Goal: Task Accomplishment & Management: Manage account settings

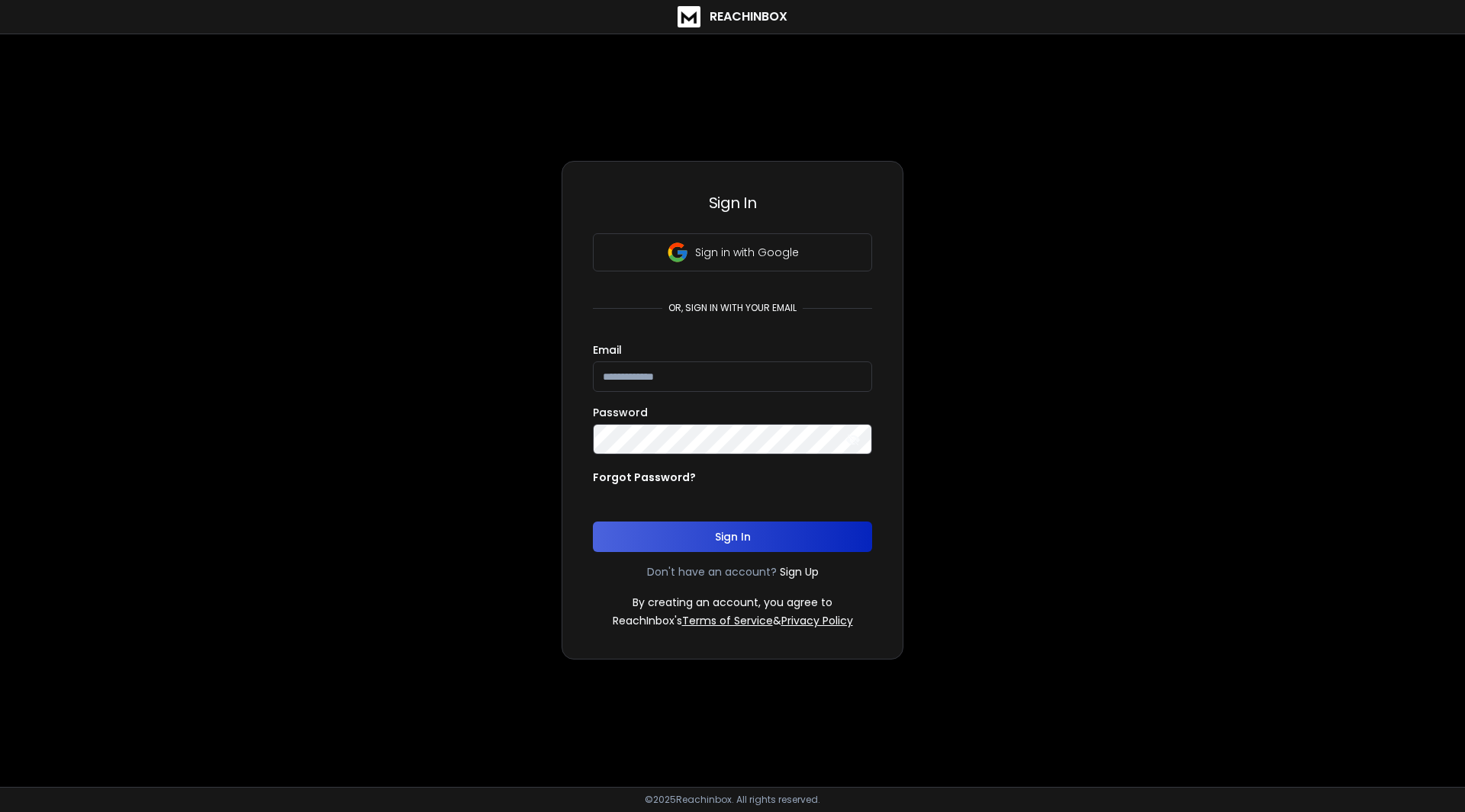
click at [784, 100] on button "Later" at bounding box center [781, 98] width 69 height 38
click at [624, 381] on input "email" at bounding box center [732, 377] width 279 height 31
paste input "**********"
type input "**********"
click at [678, 537] on button "Sign In" at bounding box center [732, 537] width 279 height 31
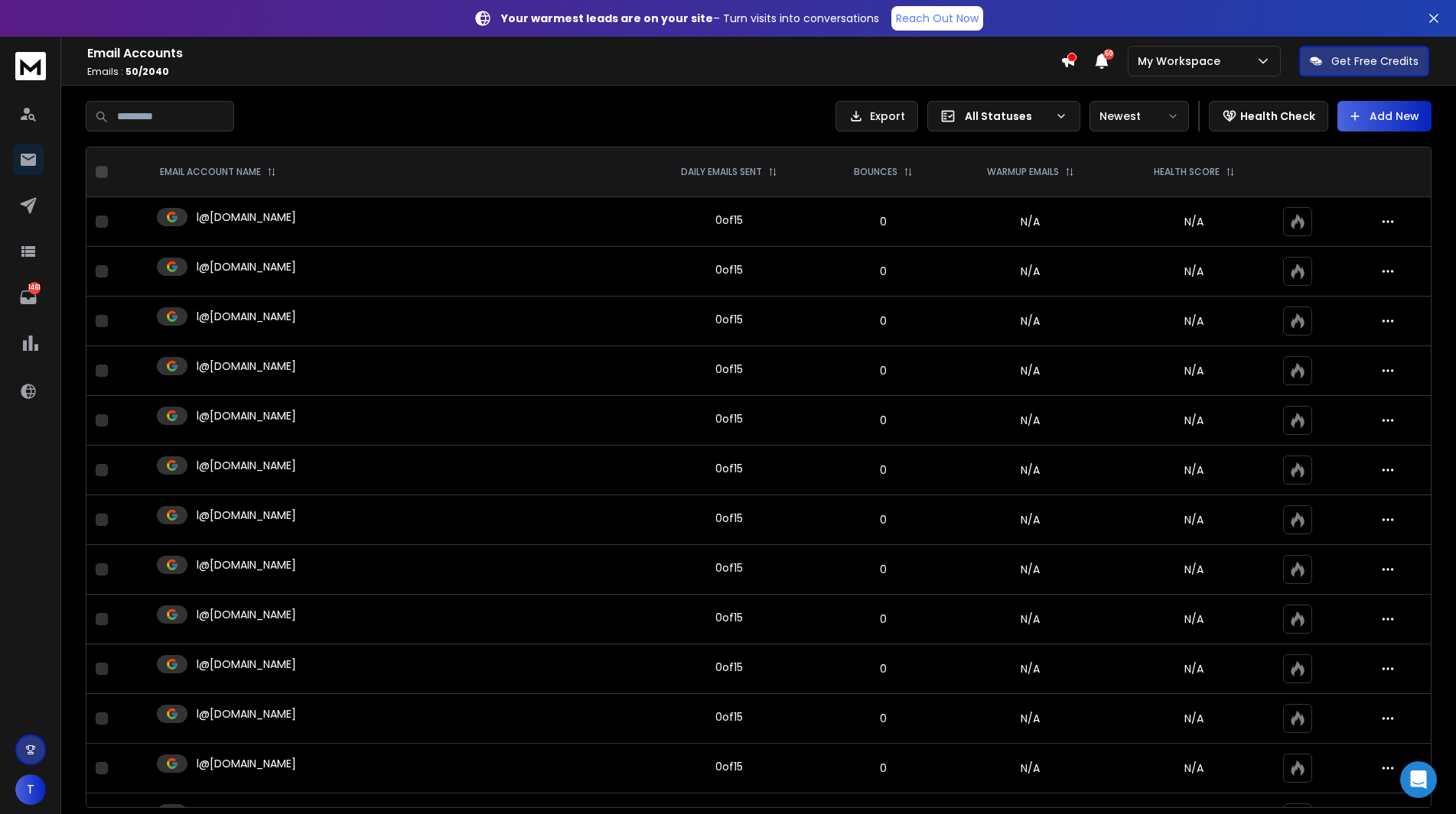
click at [1402, 117] on button "Add New" at bounding box center [1383, 116] width 94 height 31
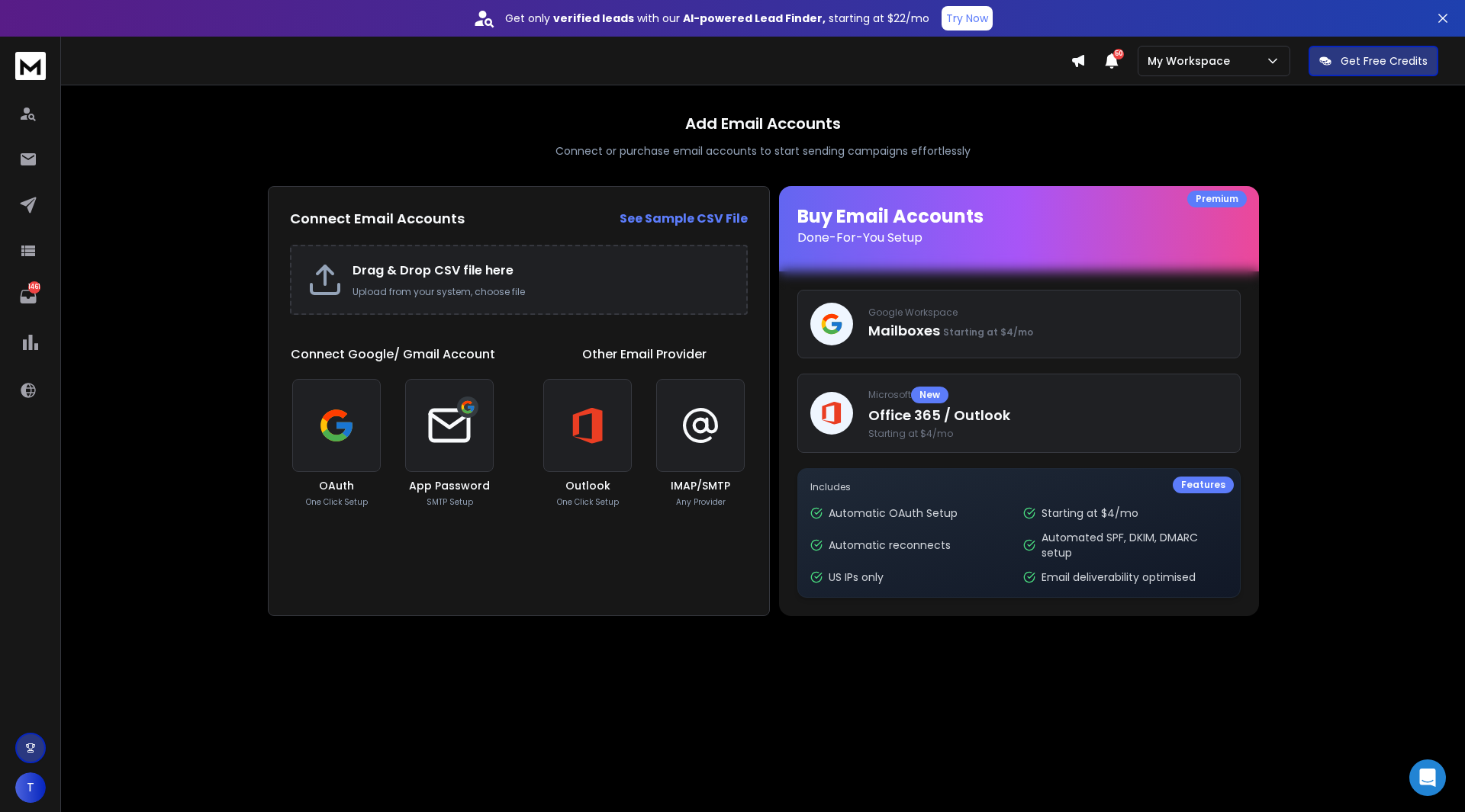
click at [325, 428] on icon at bounding box center [337, 425] width 32 height 32
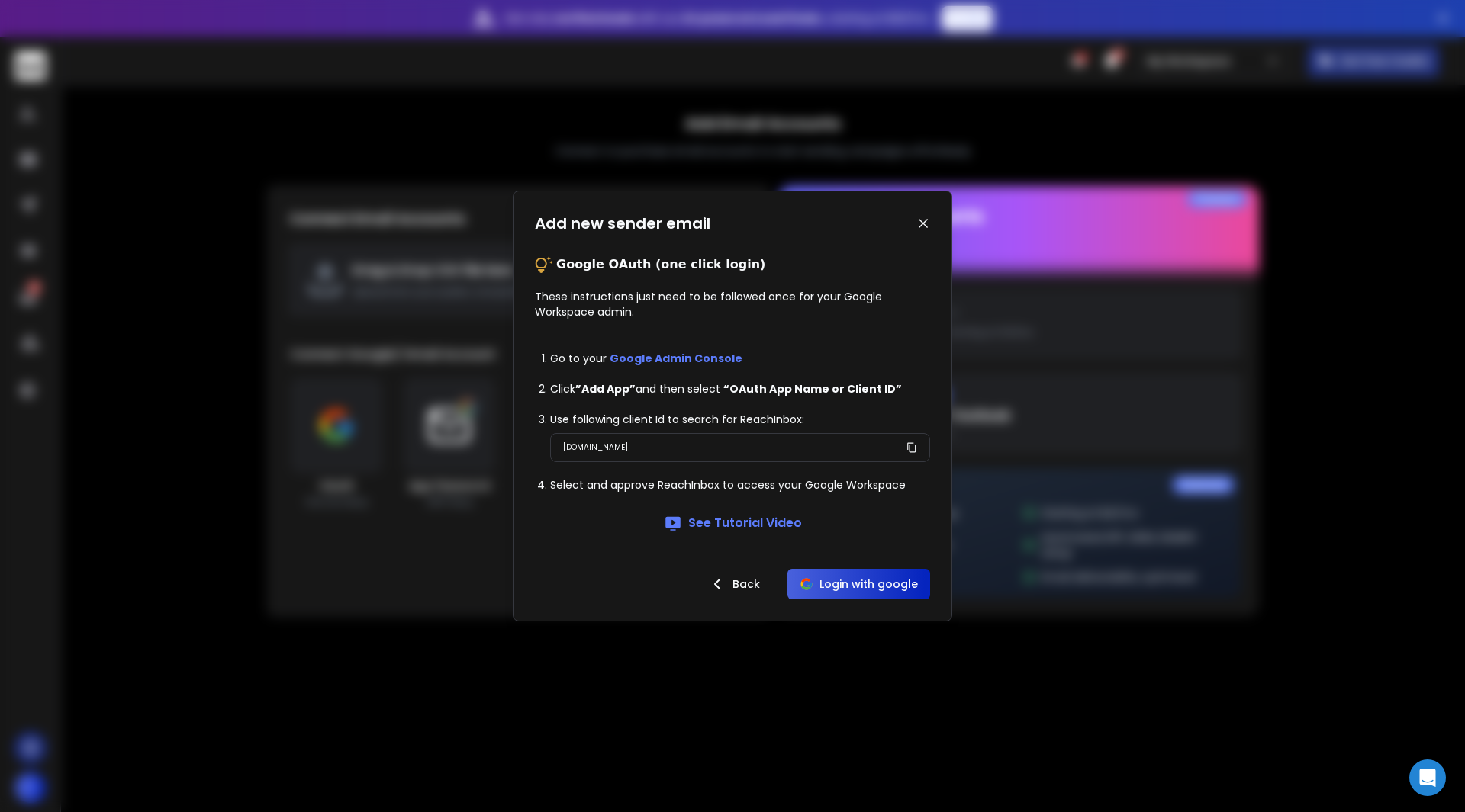
click at [834, 577] on button "Login with google" at bounding box center [859, 585] width 143 height 31
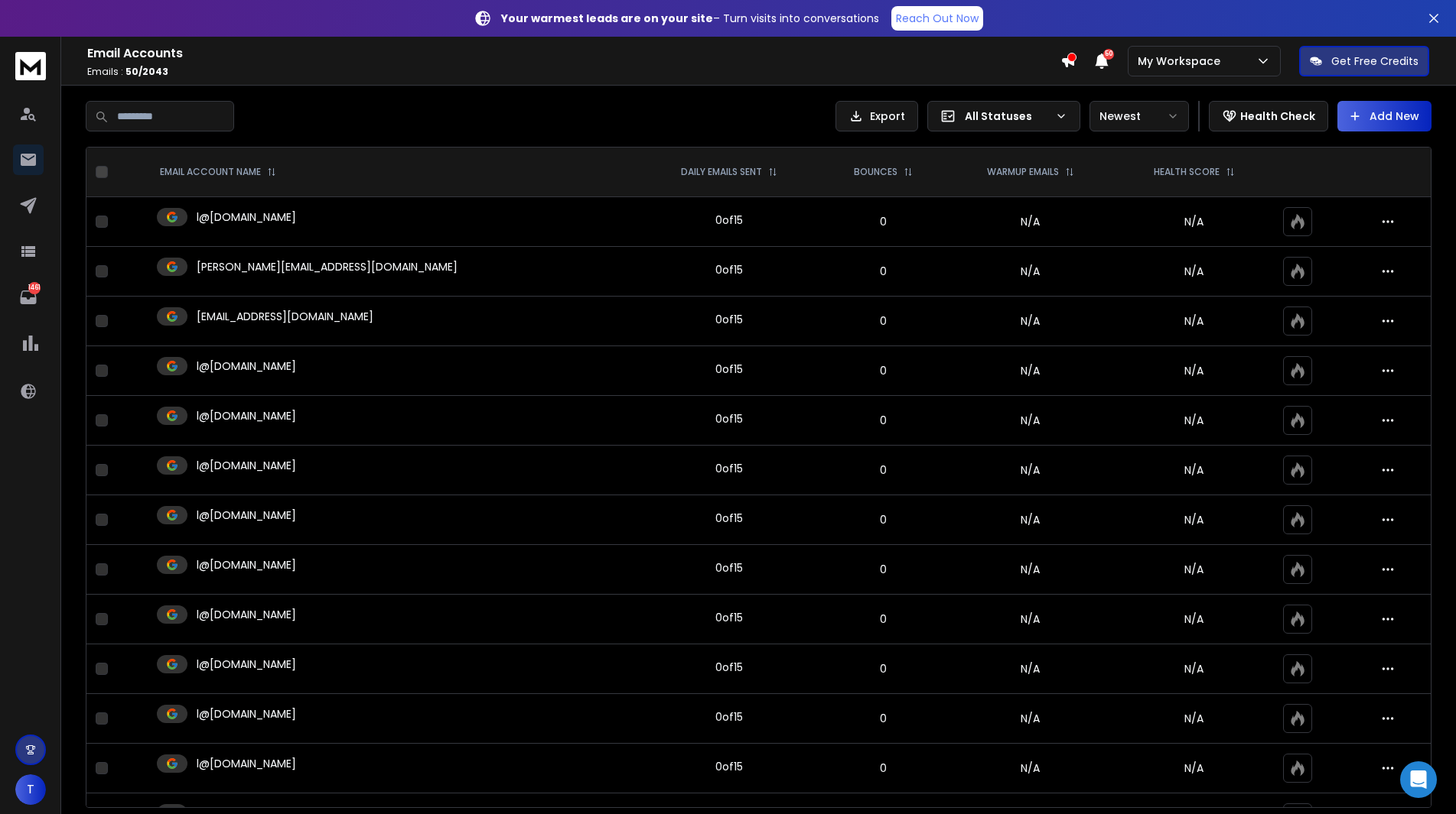
click at [1365, 110] on button "Add New" at bounding box center [1383, 116] width 94 height 31
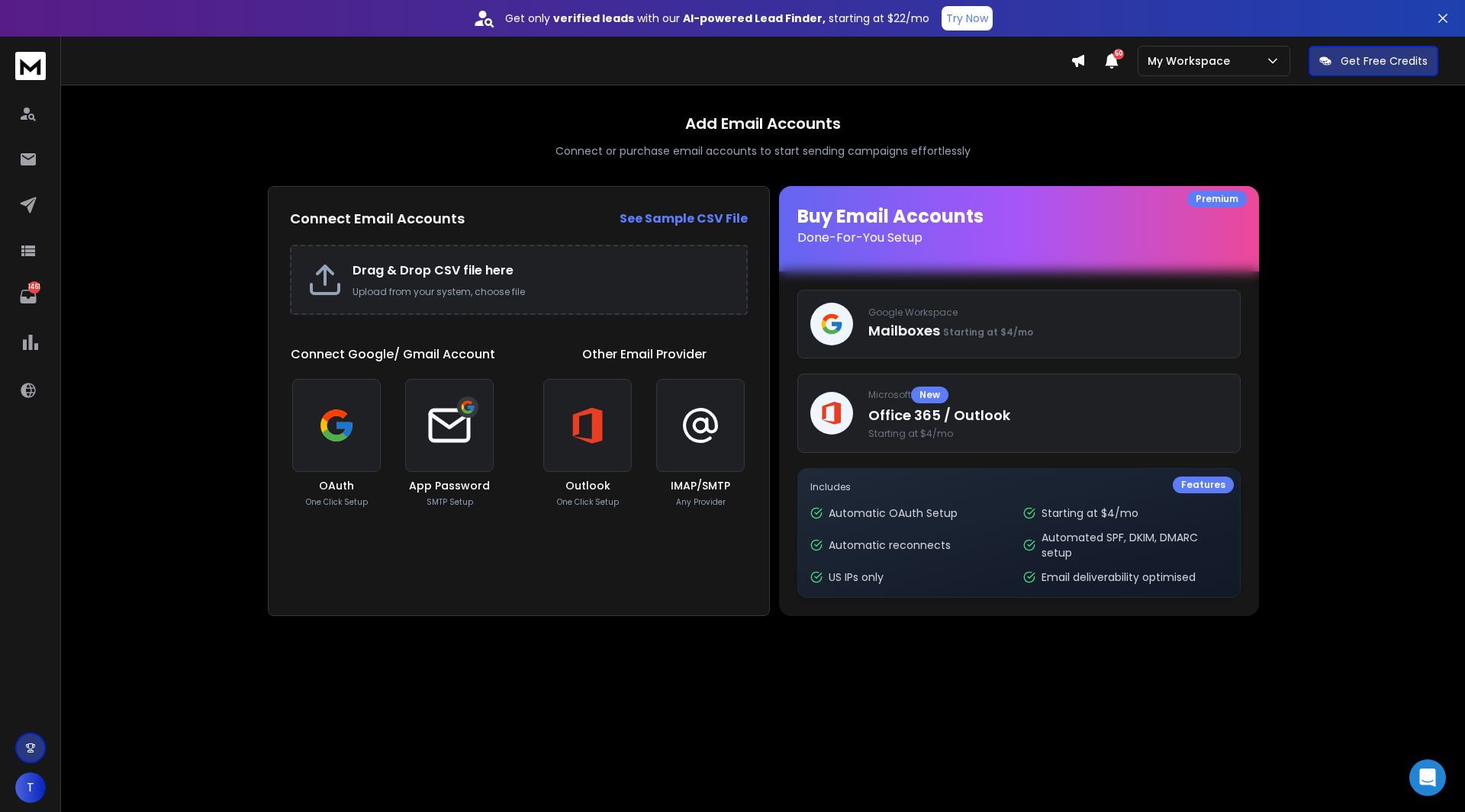
click at [337, 417] on icon at bounding box center [336, 425] width 38 height 45
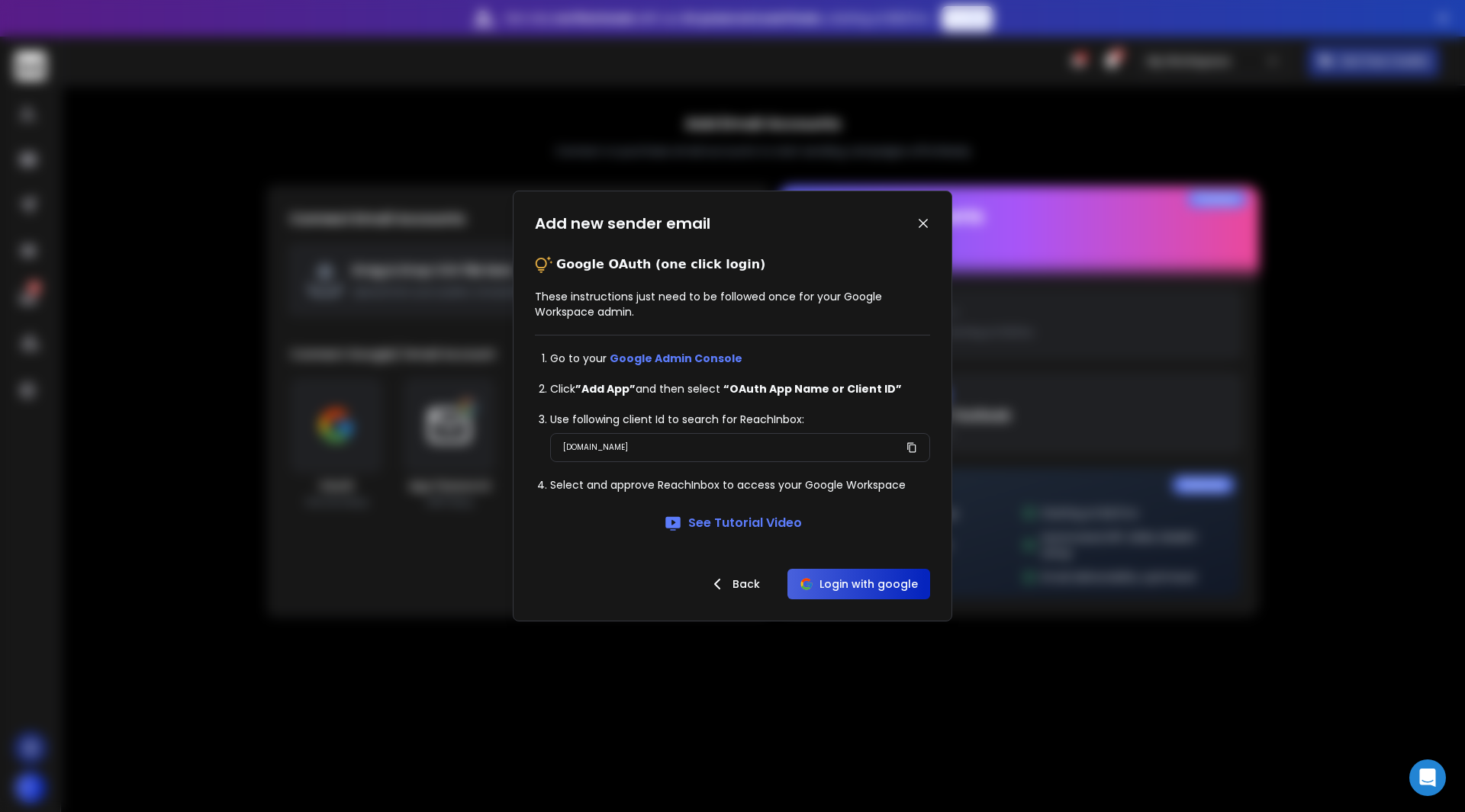
click at [847, 588] on button "Login with google" at bounding box center [859, 585] width 143 height 31
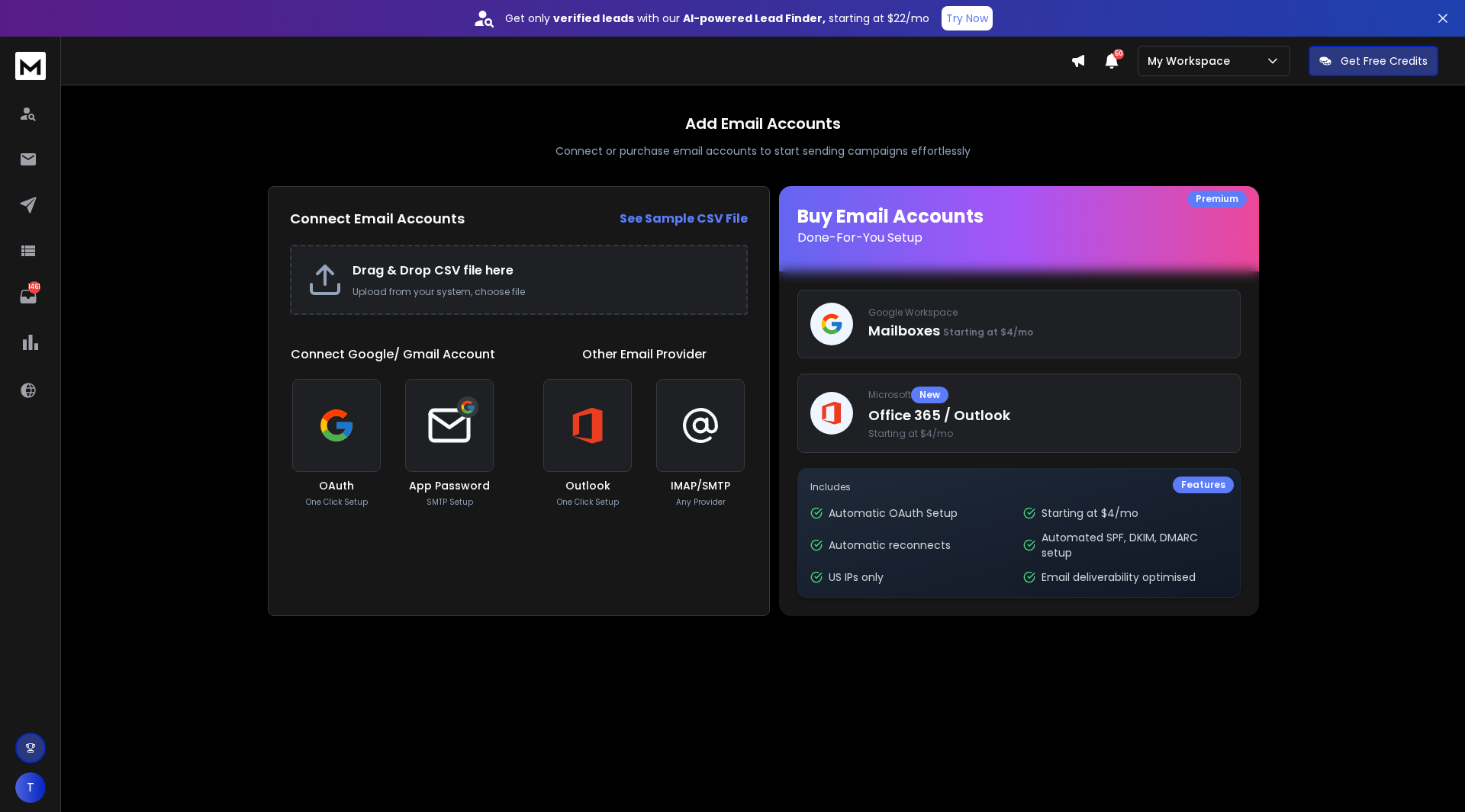
click at [330, 437] on icon at bounding box center [336, 434] width 25 height 13
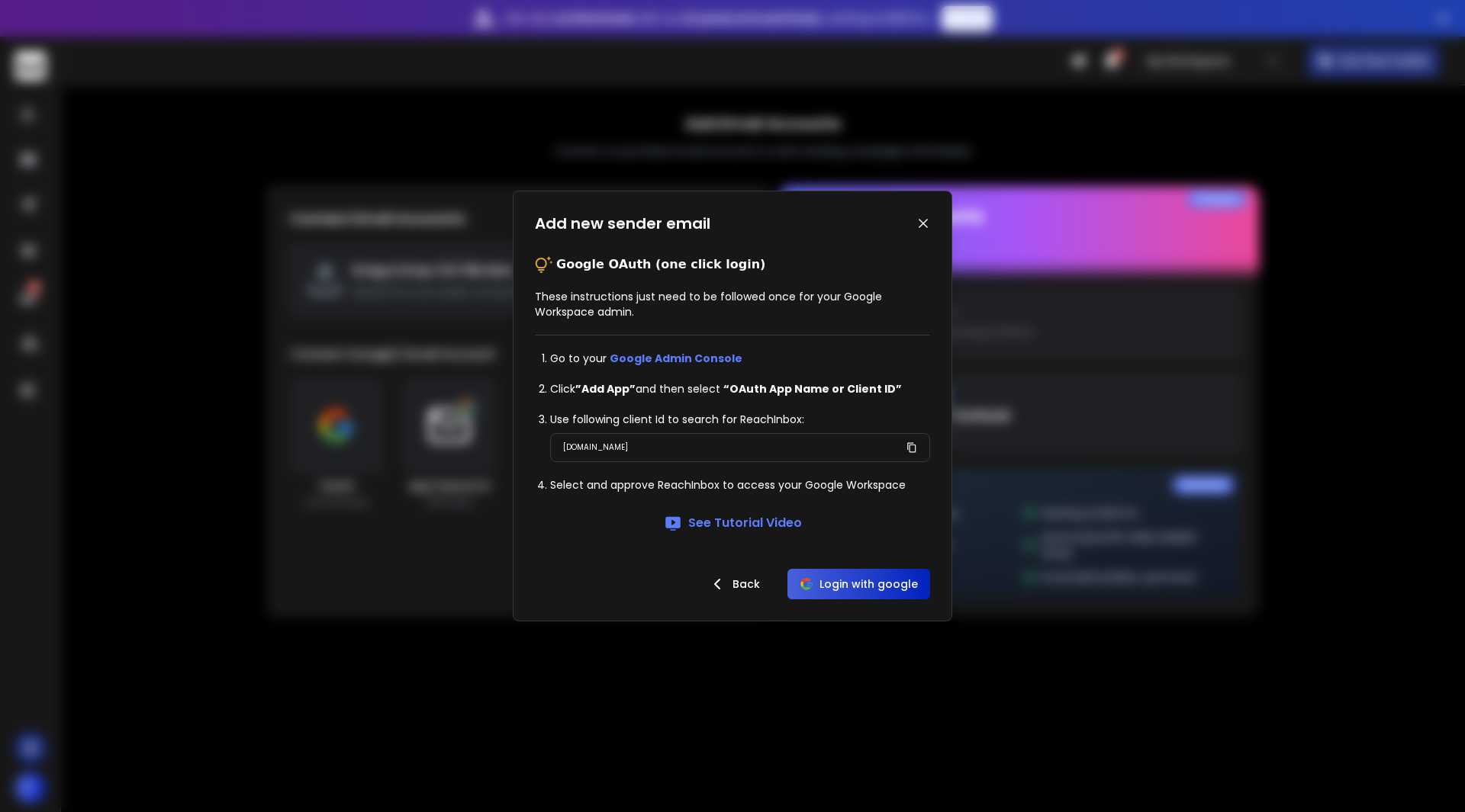
click at [812, 584] on icon at bounding box center [809, 587] width 6 height 6
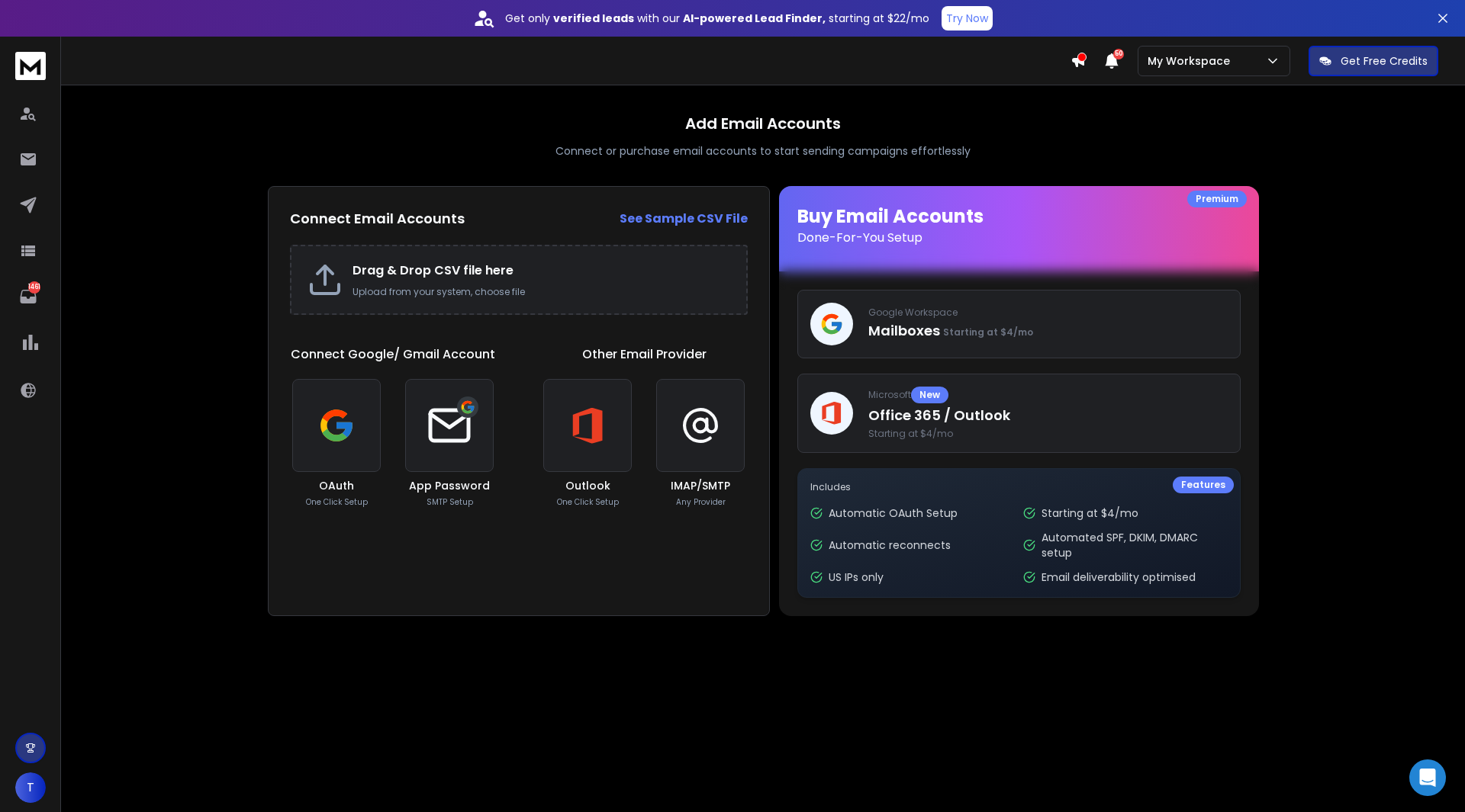
click at [322, 425] on icon at bounding box center [336, 425] width 38 height 45
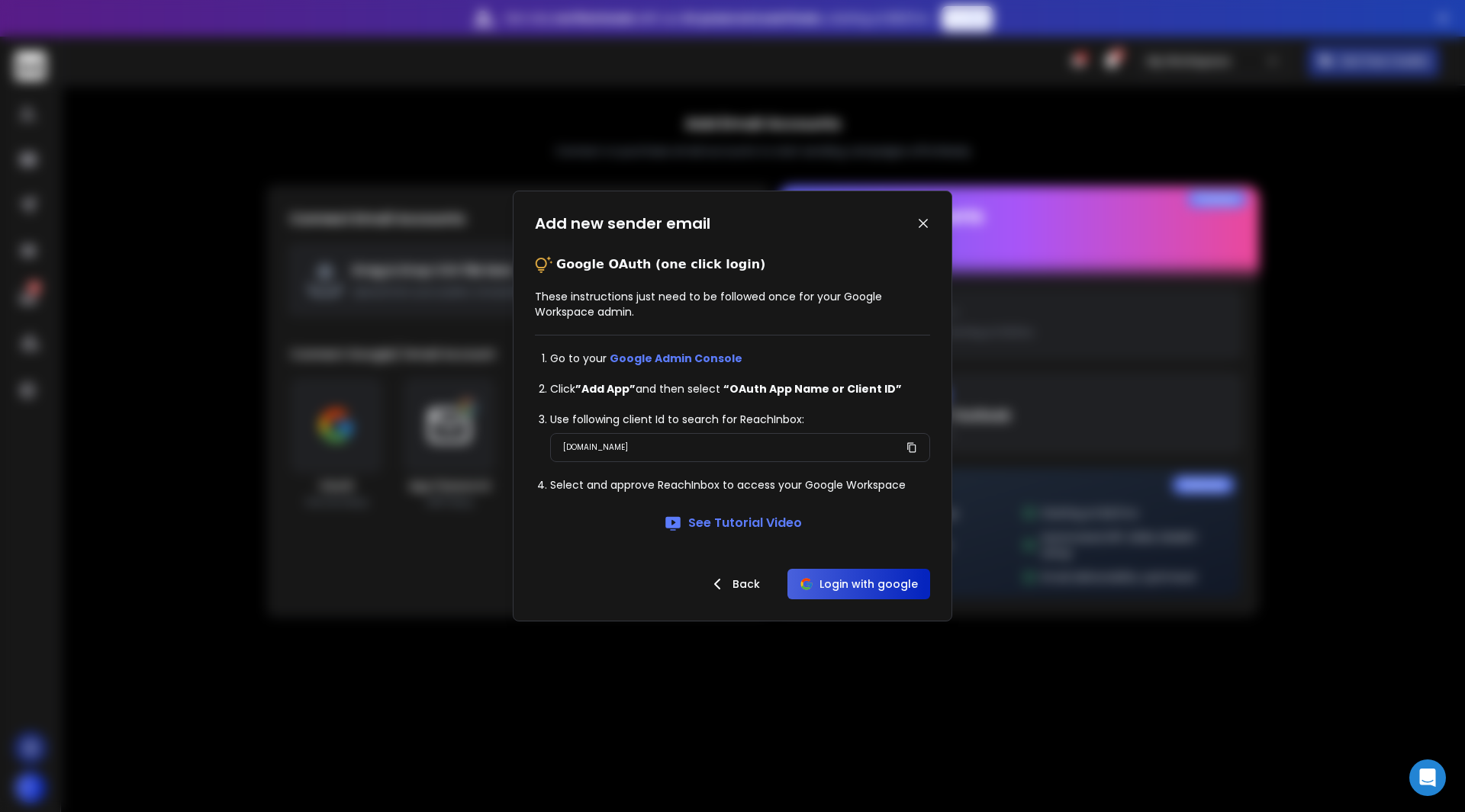
click at [831, 588] on button "Login with google" at bounding box center [859, 585] width 143 height 31
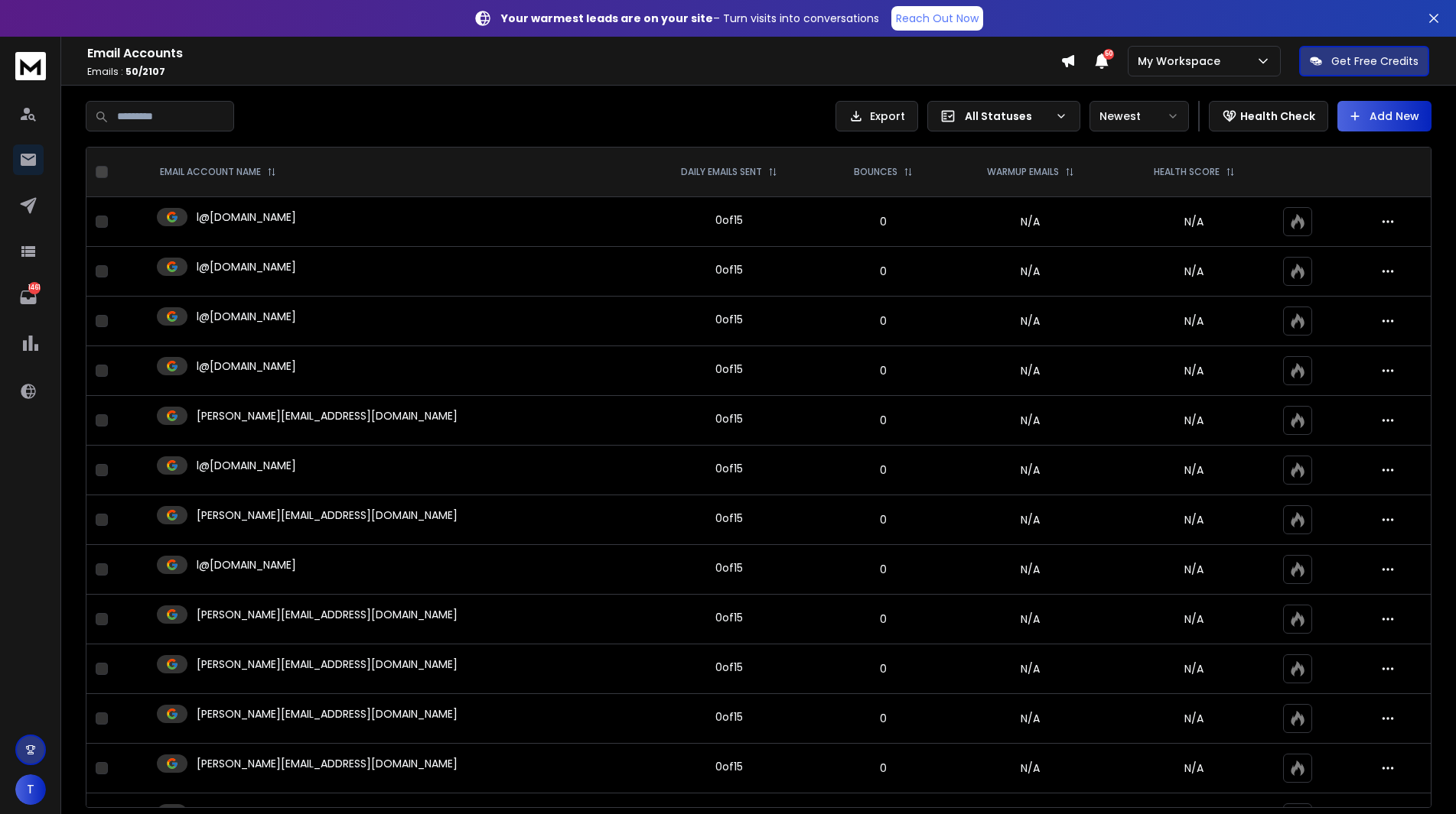
click at [1363, 114] on button "Add New" at bounding box center [1383, 116] width 94 height 31
click at [1360, 114] on icon at bounding box center [1354, 115] width 11 height 11
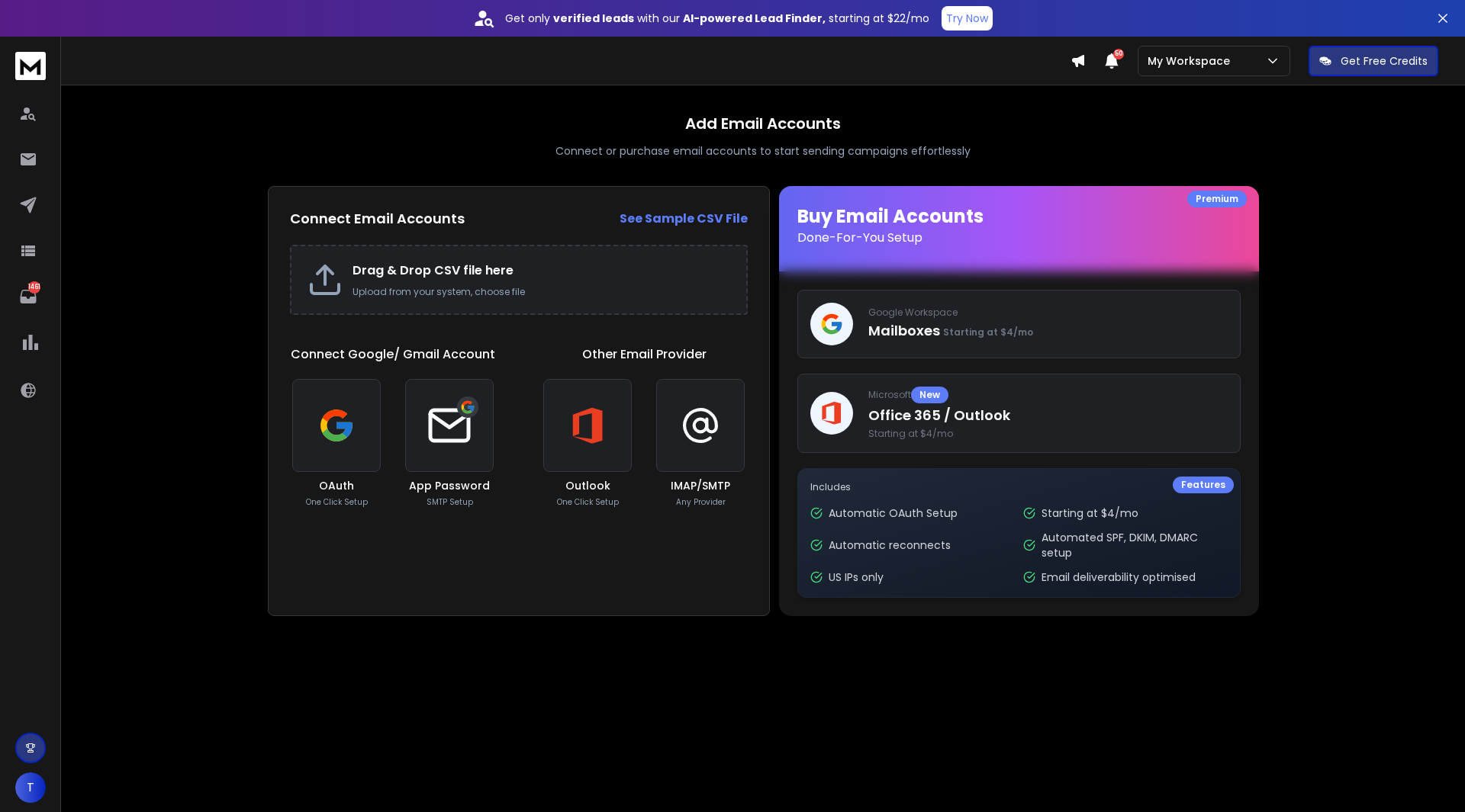
click at [312, 454] on div at bounding box center [337, 425] width 89 height 93
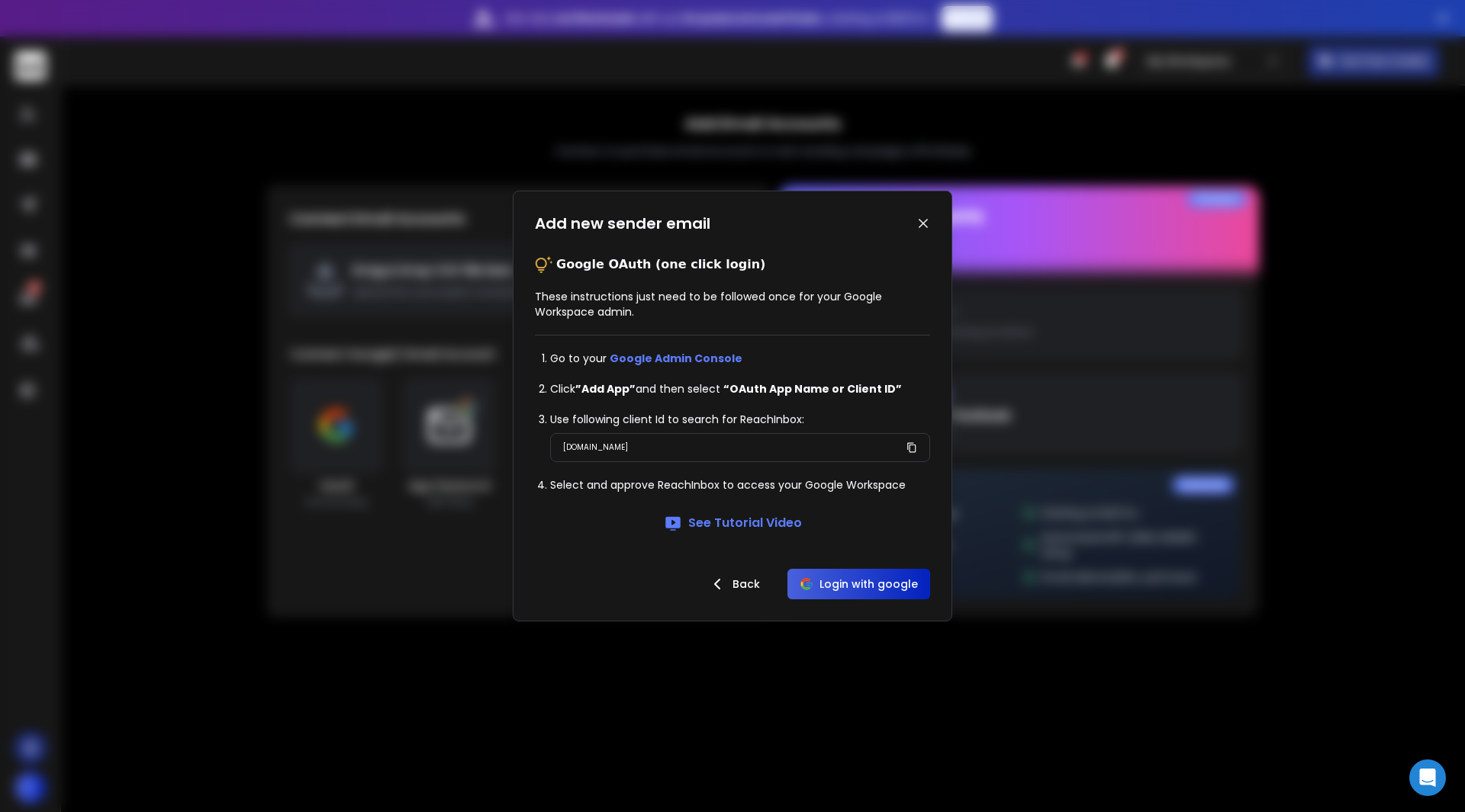
click at [850, 581] on button "Login with google" at bounding box center [859, 585] width 143 height 31
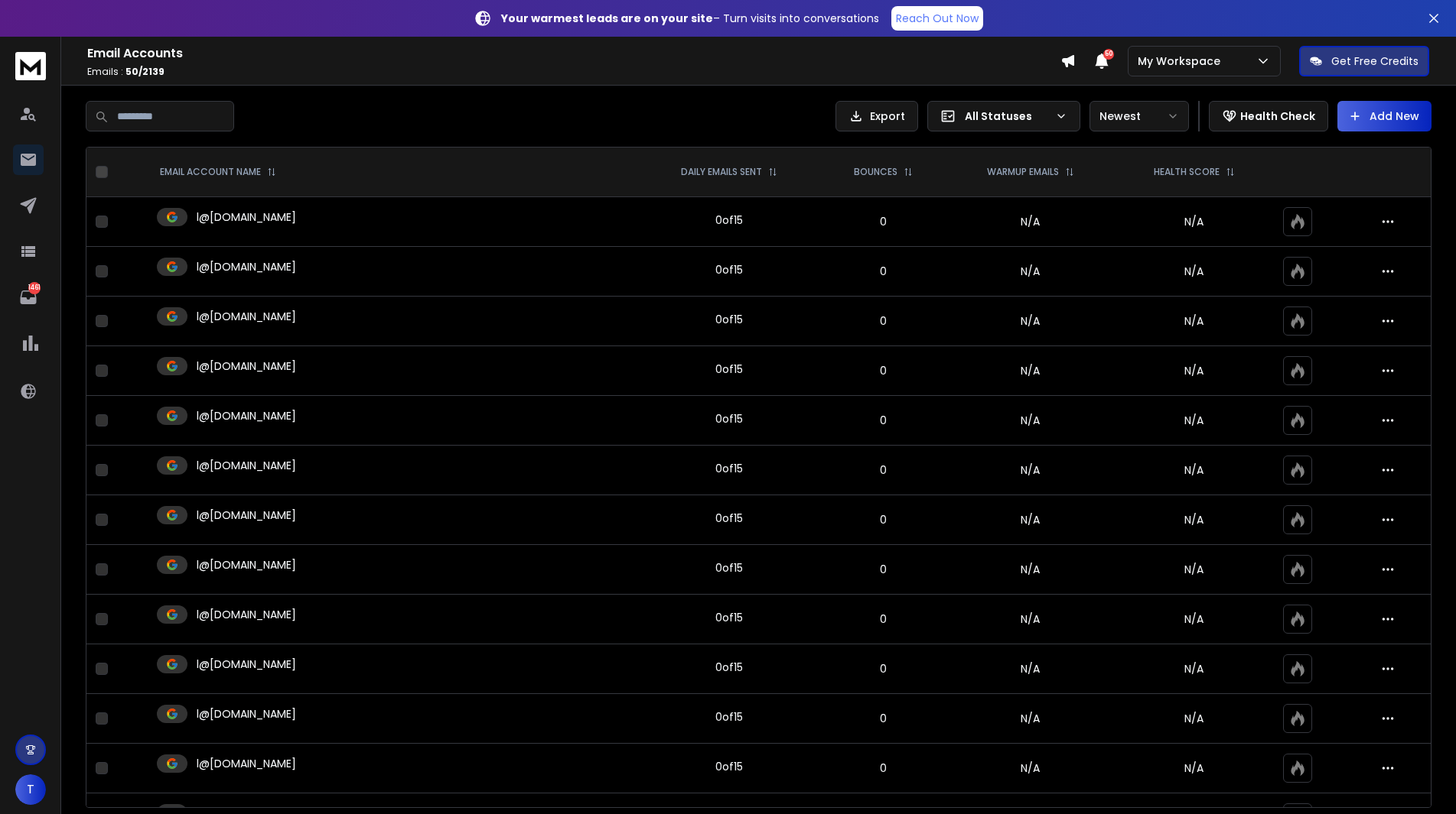
click at [1385, 114] on button "Add New" at bounding box center [1383, 116] width 94 height 31
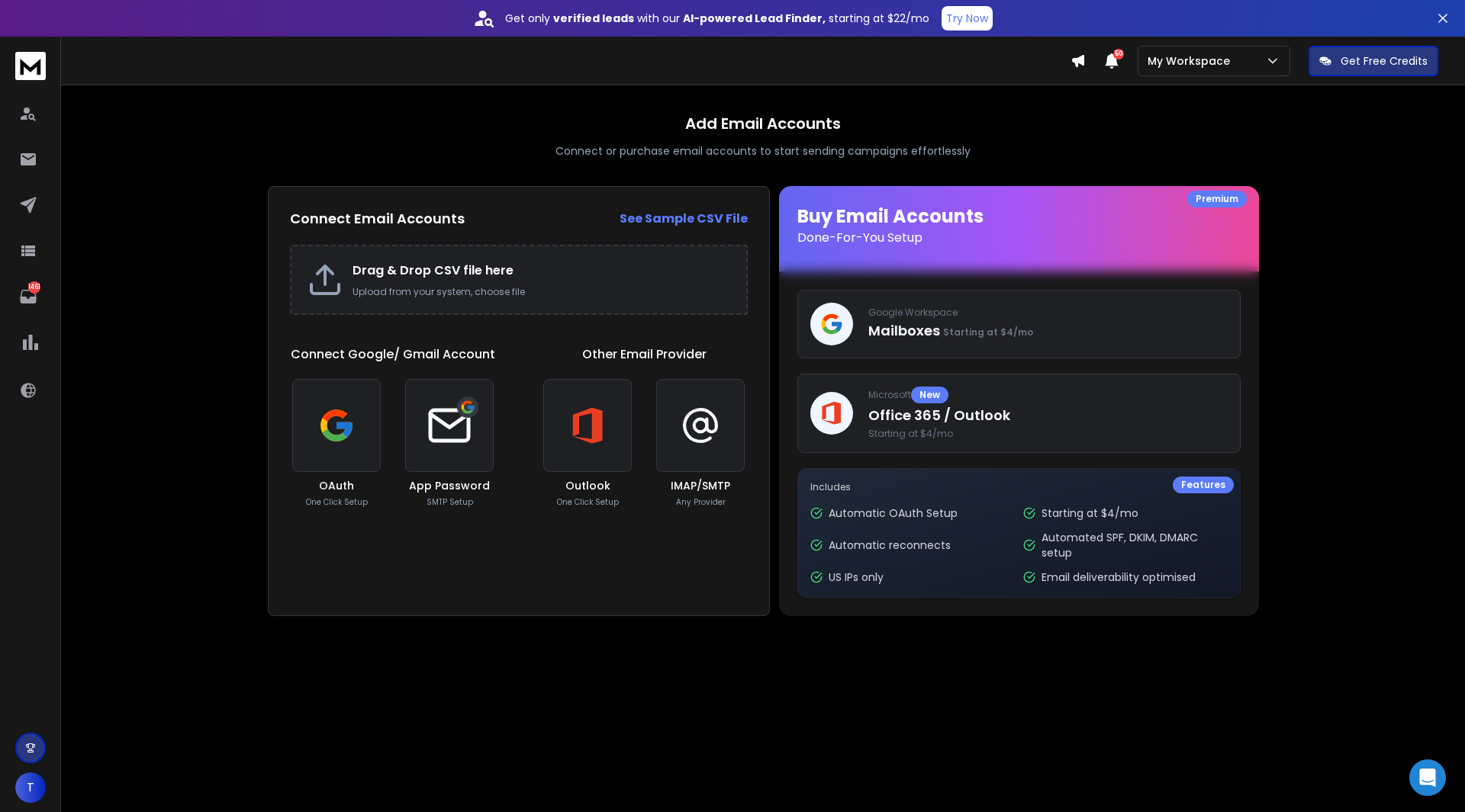
click at [348, 437] on icon at bounding box center [336, 434] width 25 height 13
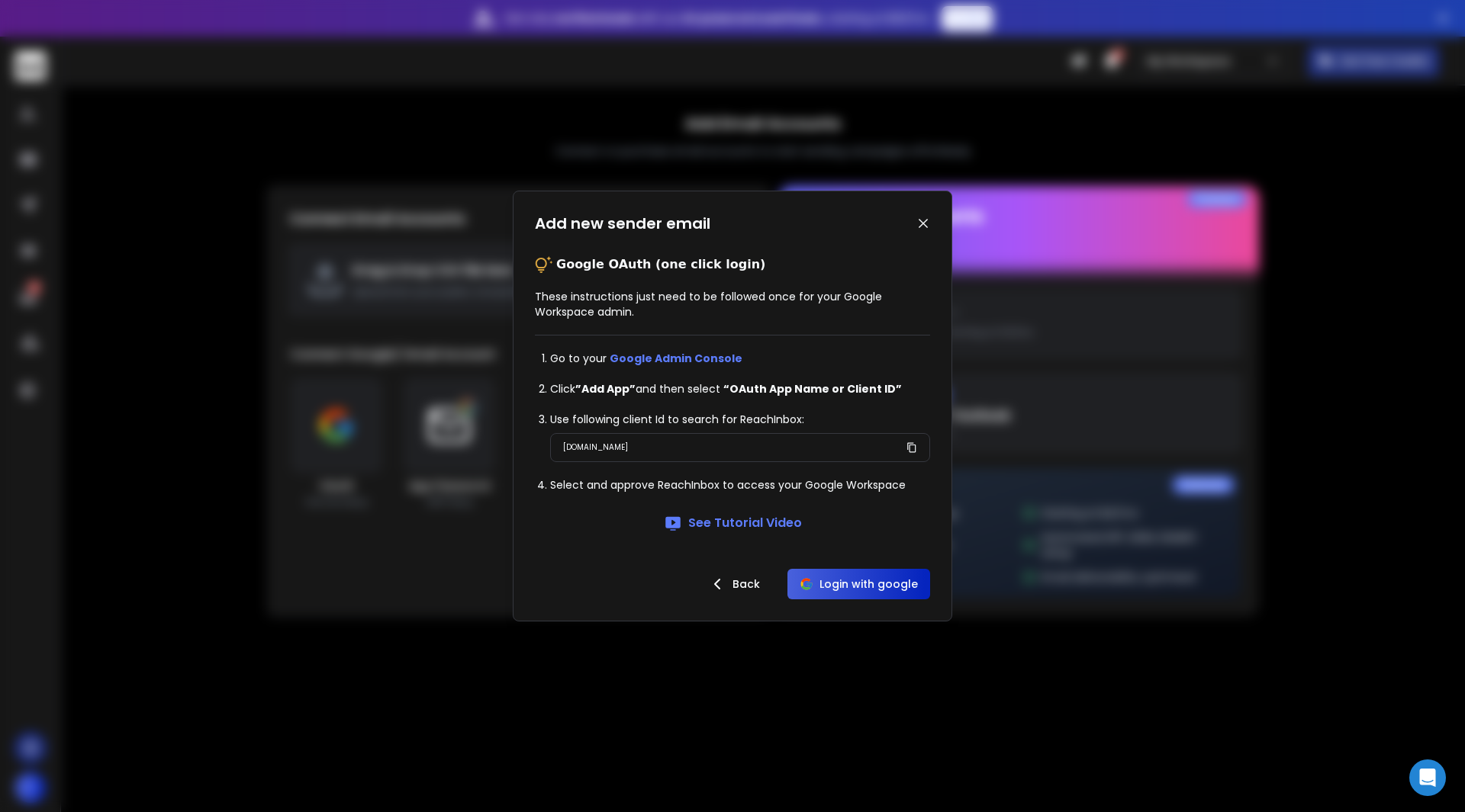
click at [851, 585] on button "Login with google" at bounding box center [859, 585] width 143 height 31
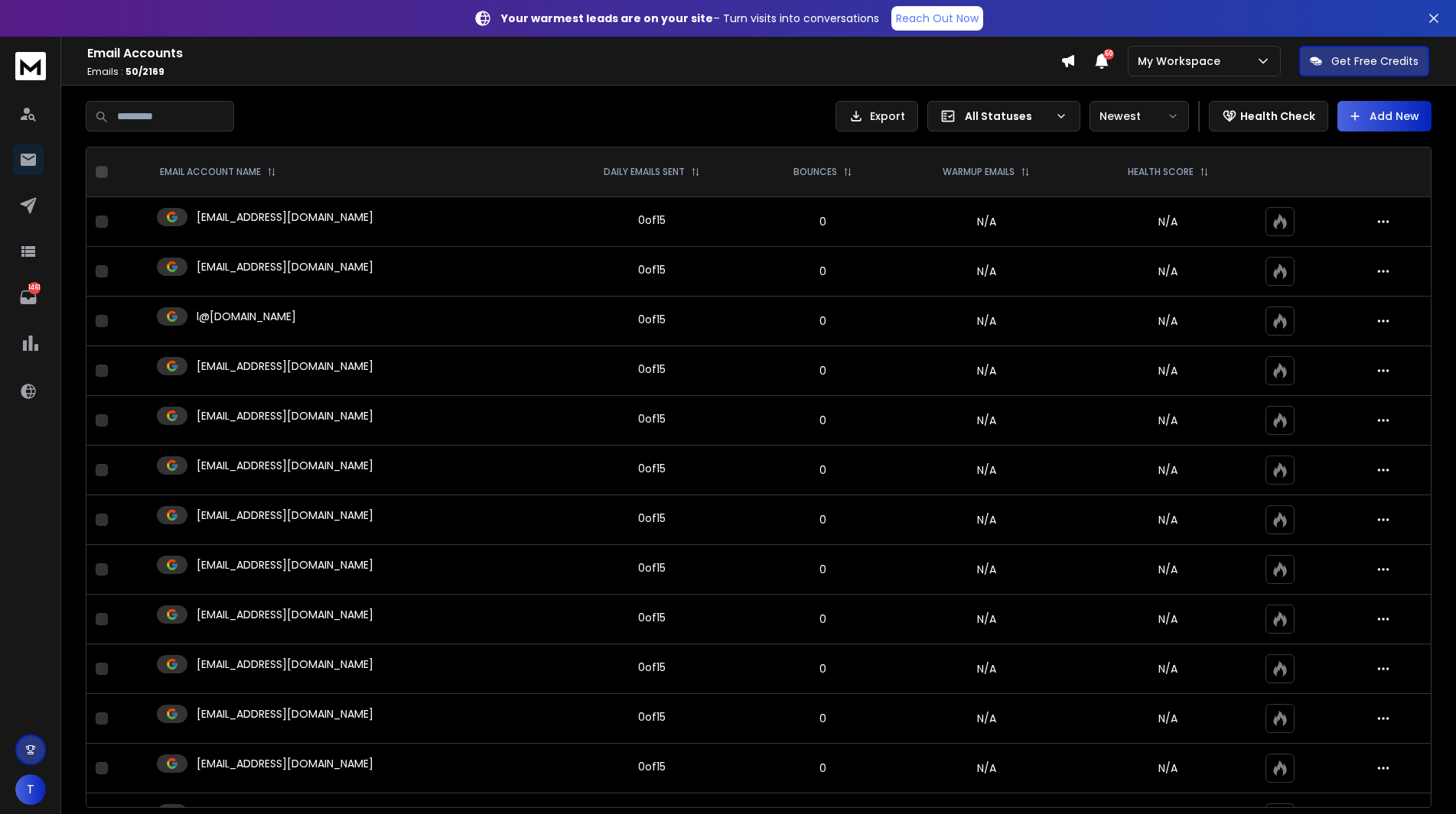
click at [1384, 121] on button "Add New" at bounding box center [1383, 116] width 94 height 31
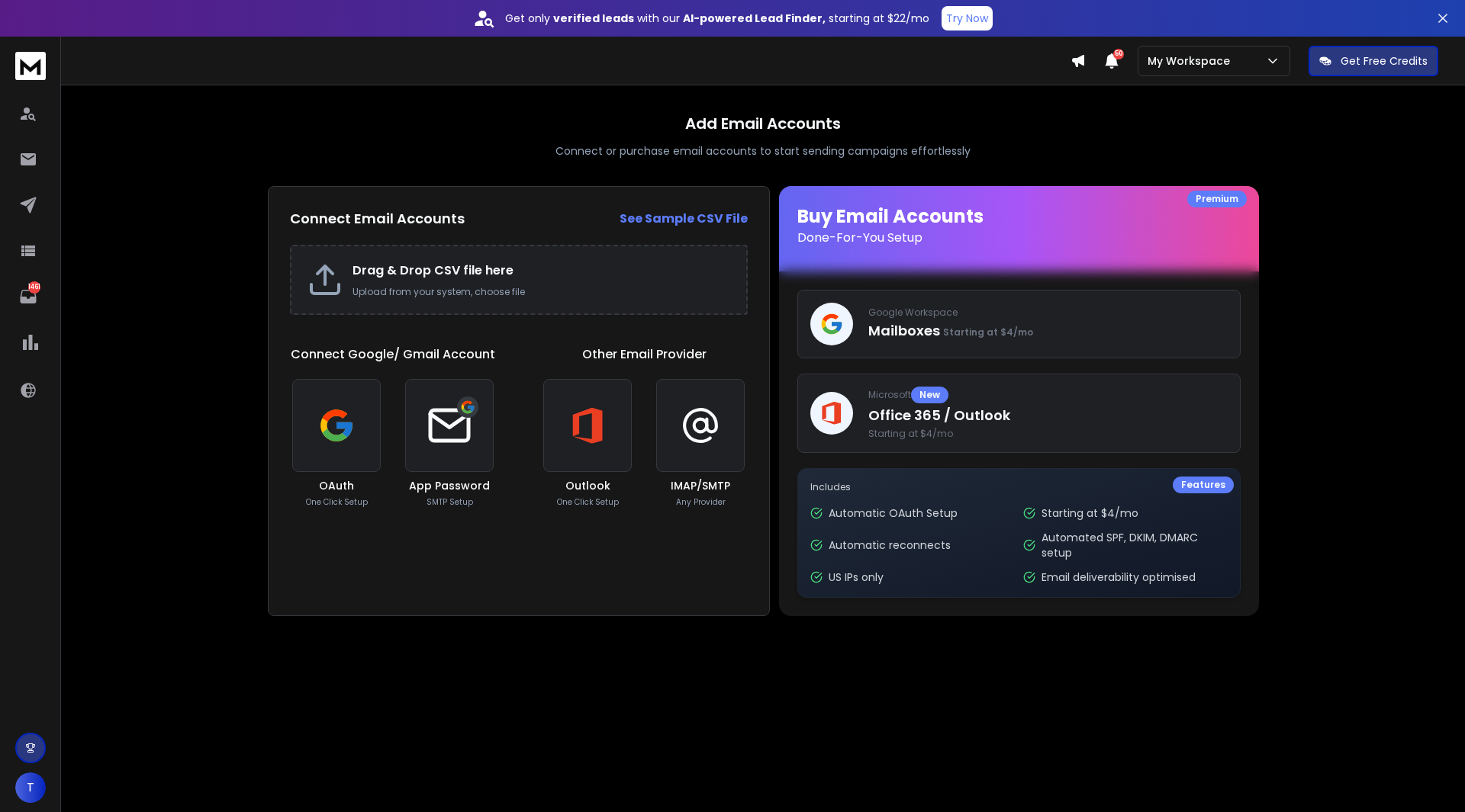
click at [341, 437] on icon at bounding box center [336, 434] width 25 height 13
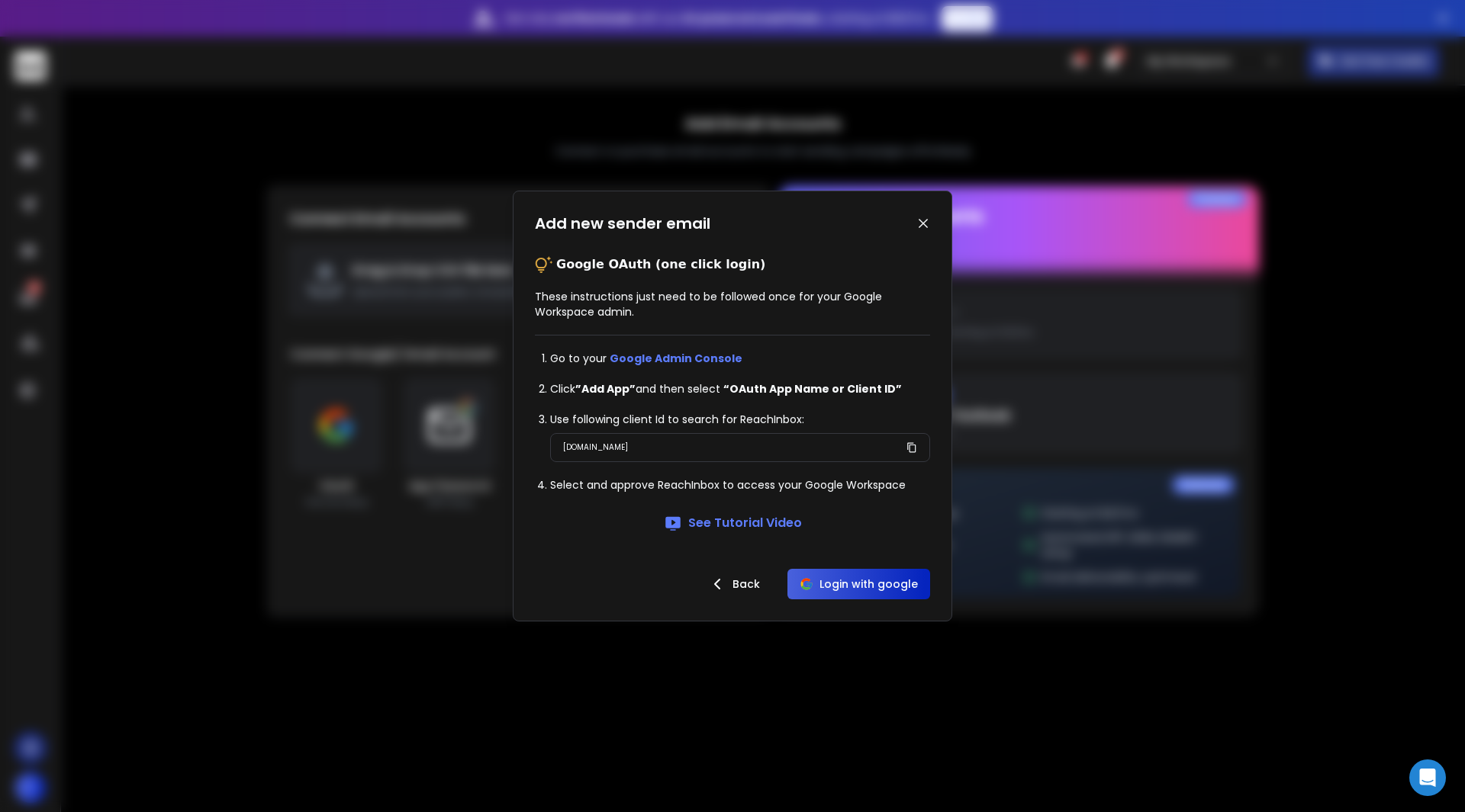
click at [824, 587] on button "Login with google" at bounding box center [859, 585] width 143 height 31
click at [841, 584] on button "Login with google" at bounding box center [859, 585] width 143 height 31
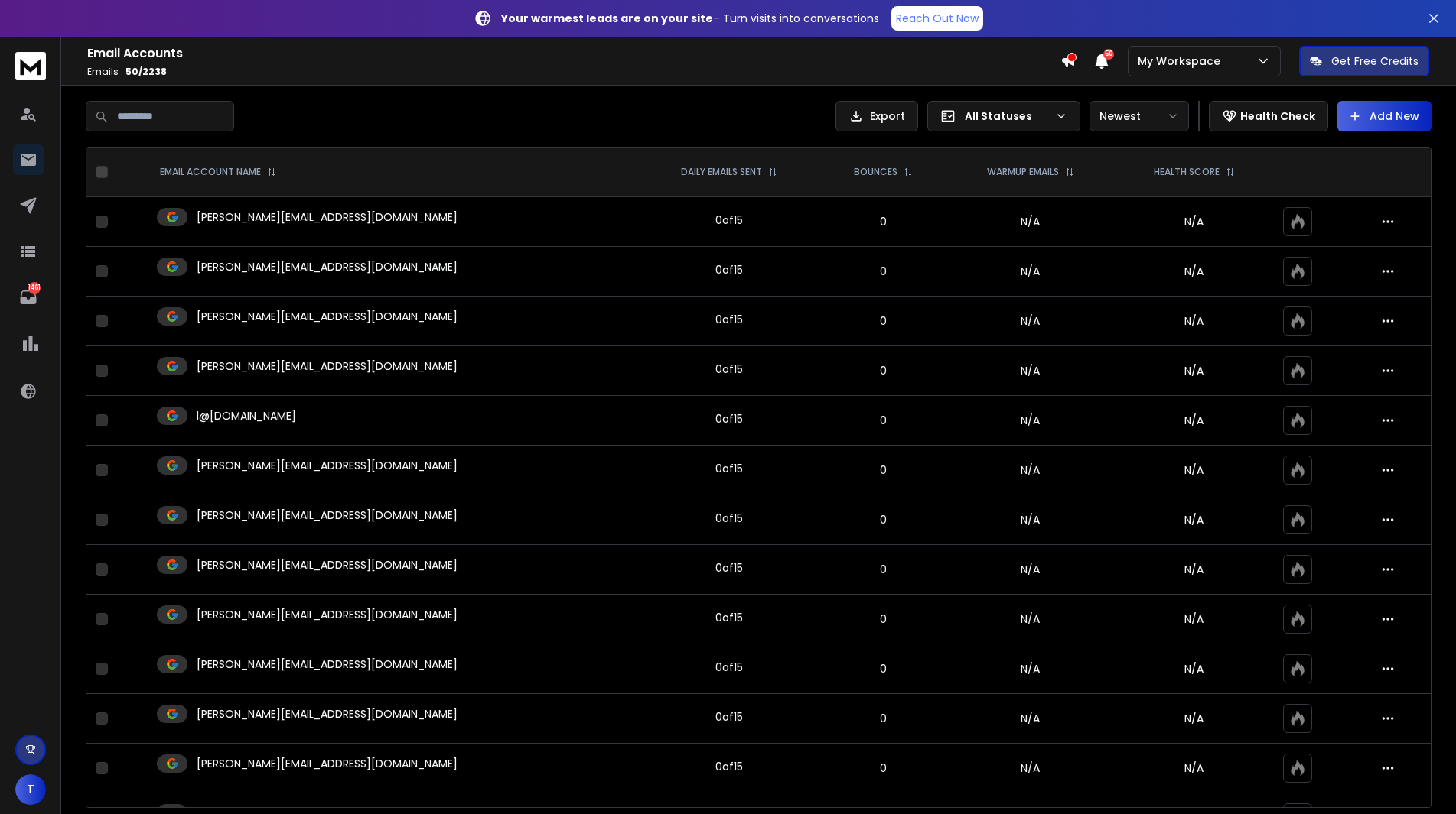
click at [1380, 113] on button "Add New" at bounding box center [1383, 116] width 94 height 31
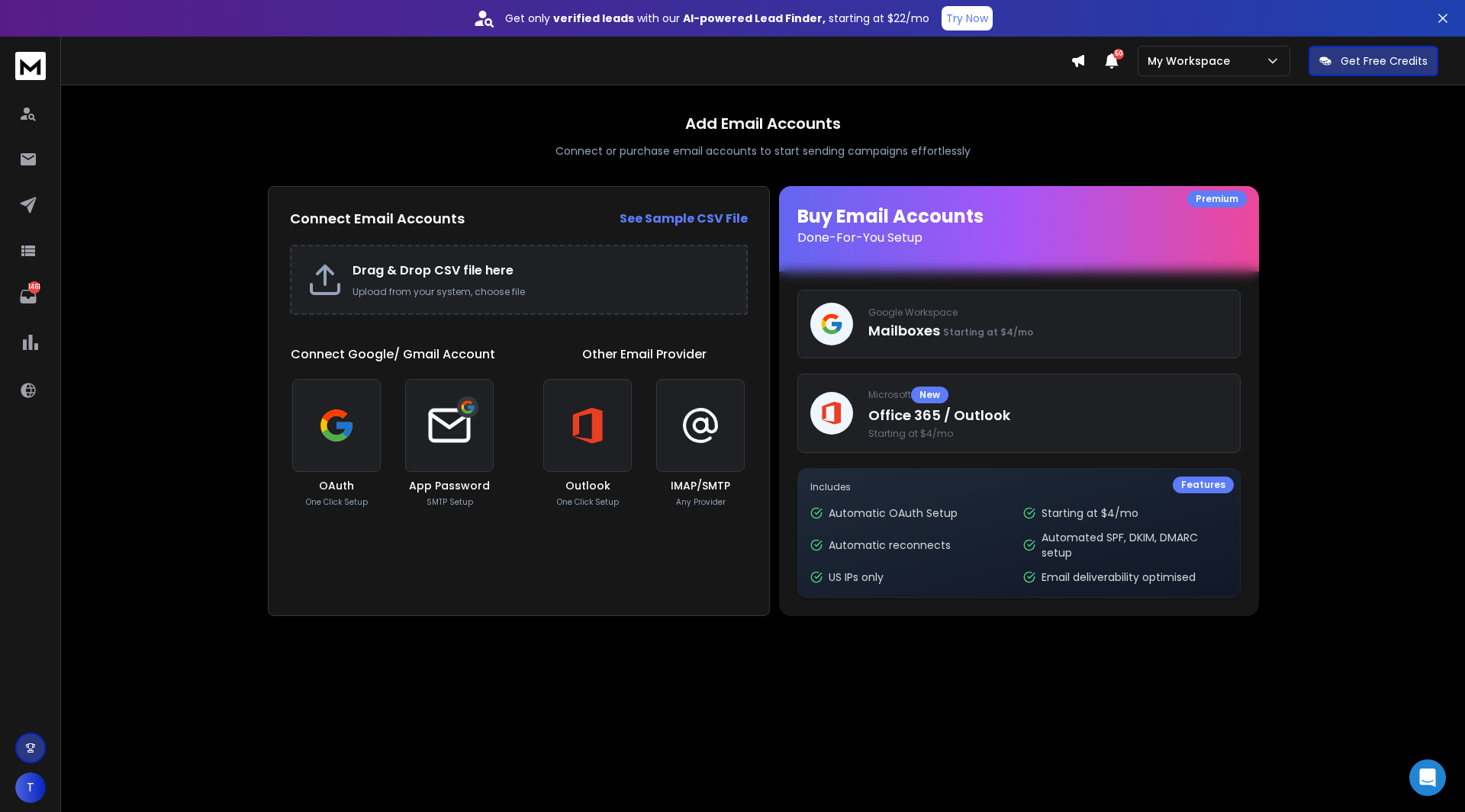
click at [314, 432] on div at bounding box center [337, 425] width 89 height 93
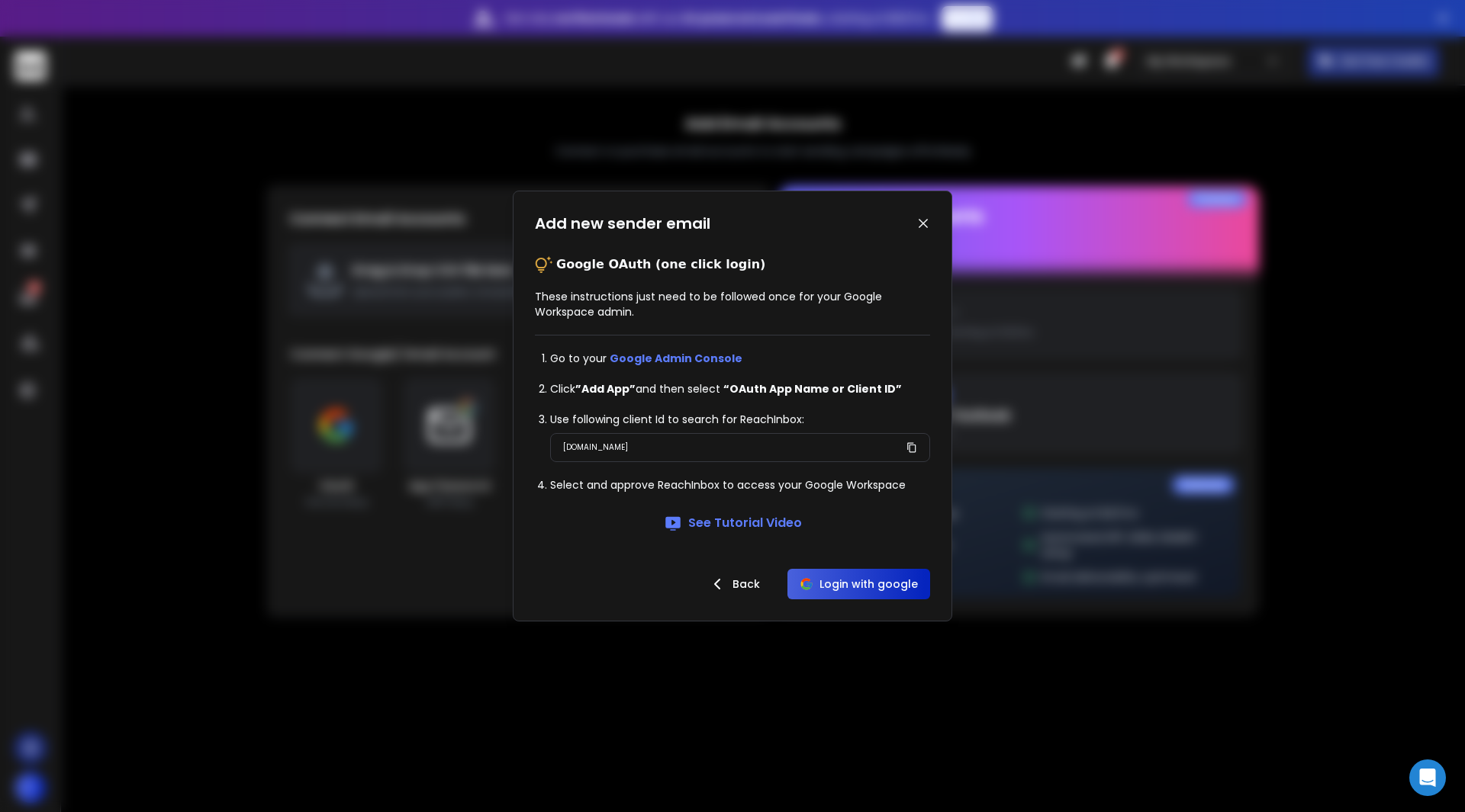
click at [845, 581] on button "Login with google" at bounding box center [859, 585] width 143 height 31
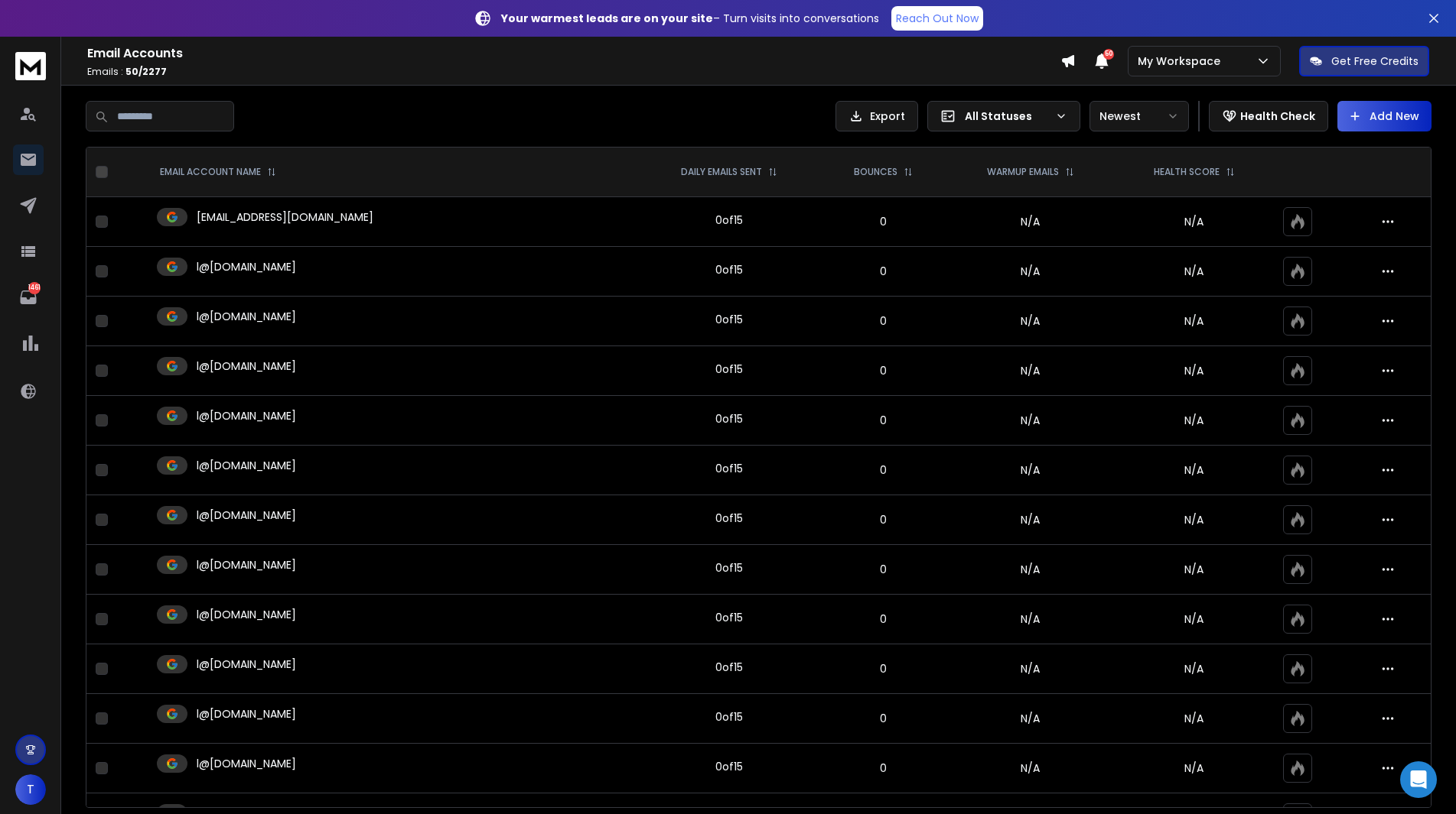
click at [154, 119] on input at bounding box center [159, 116] width 148 height 31
paste input "**********"
type input "**********"
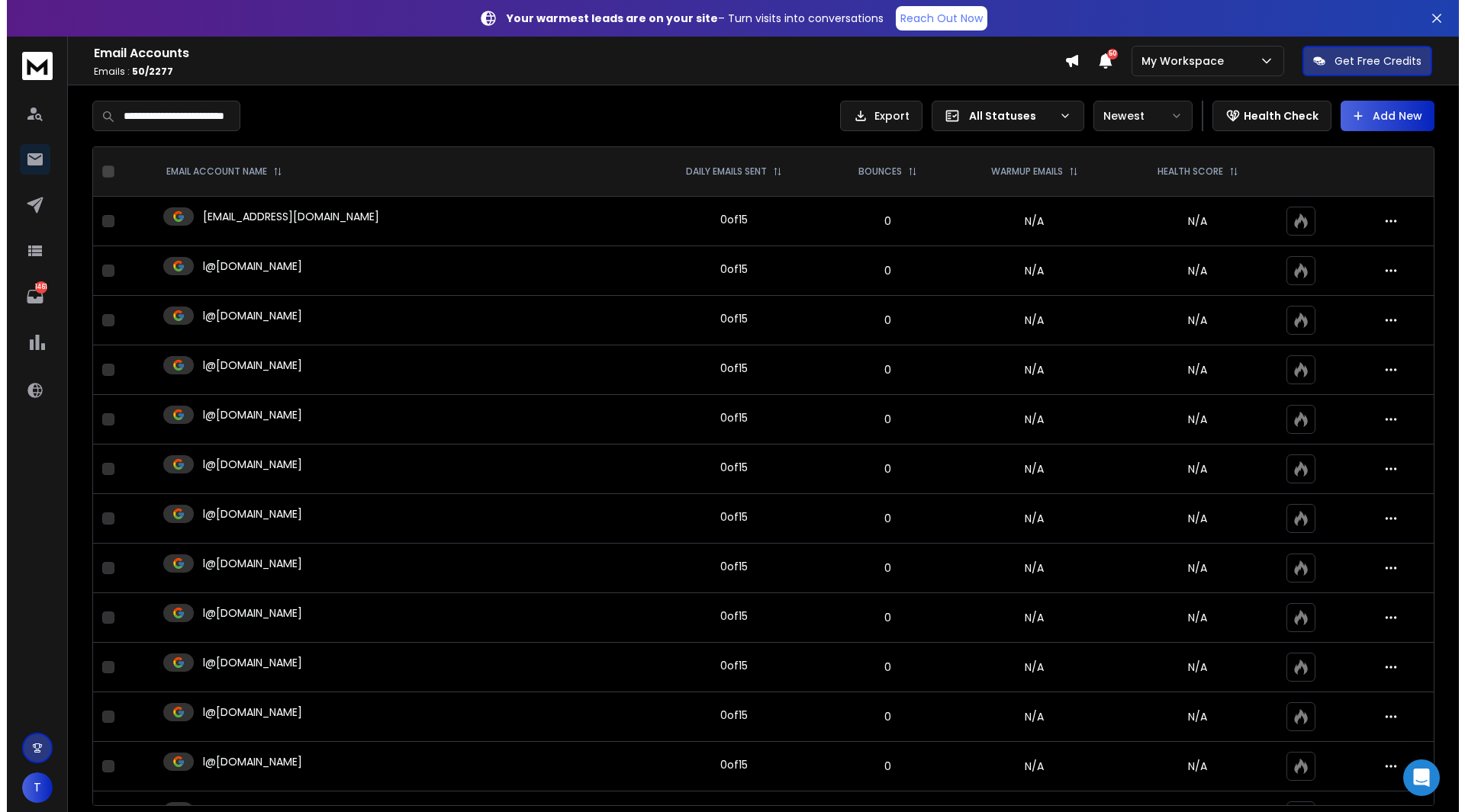
scroll to position [0, 24]
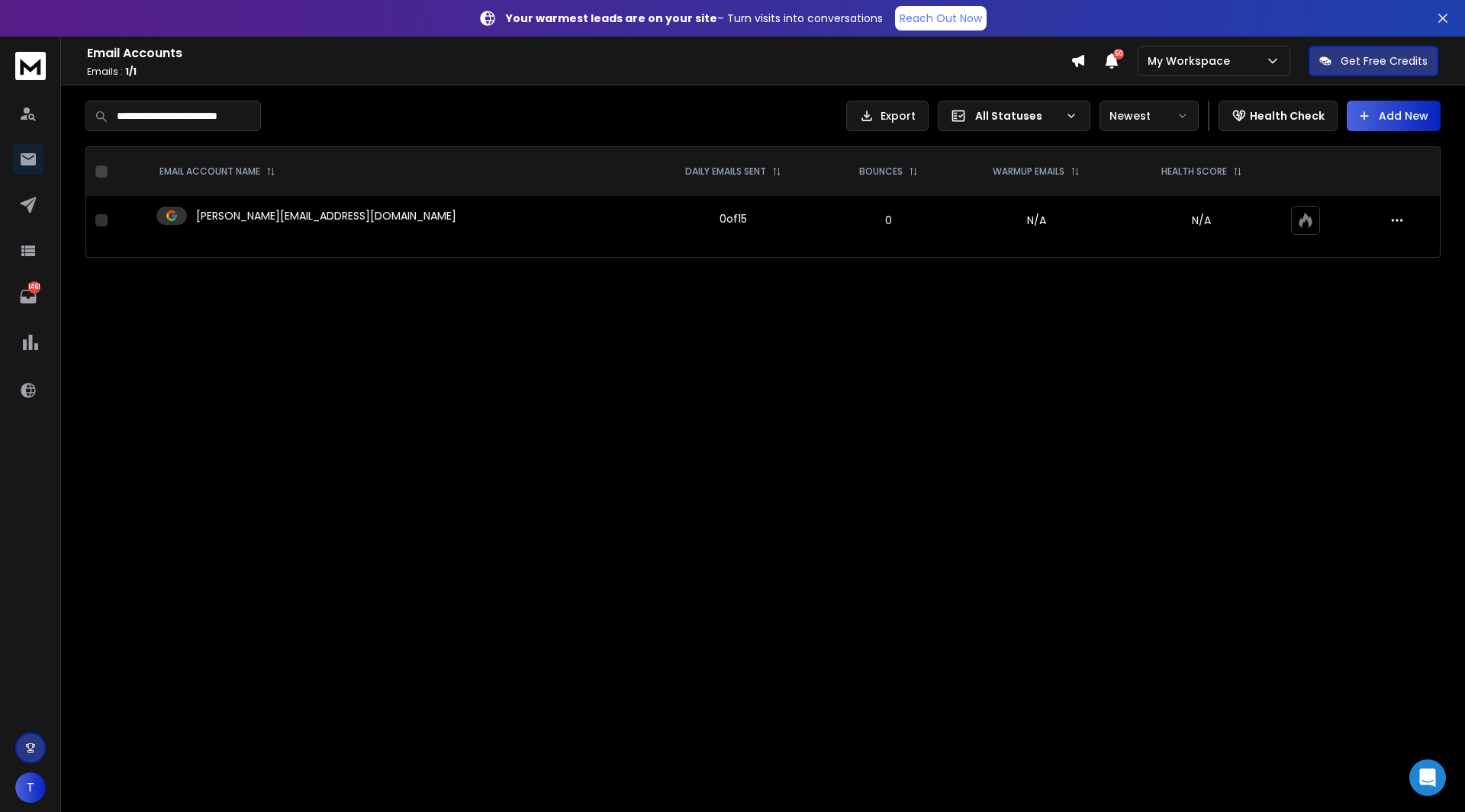
click at [154, 119] on input "**********" at bounding box center [172, 116] width 175 height 31
click at [1392, 110] on button "Add New" at bounding box center [1393, 116] width 94 height 31
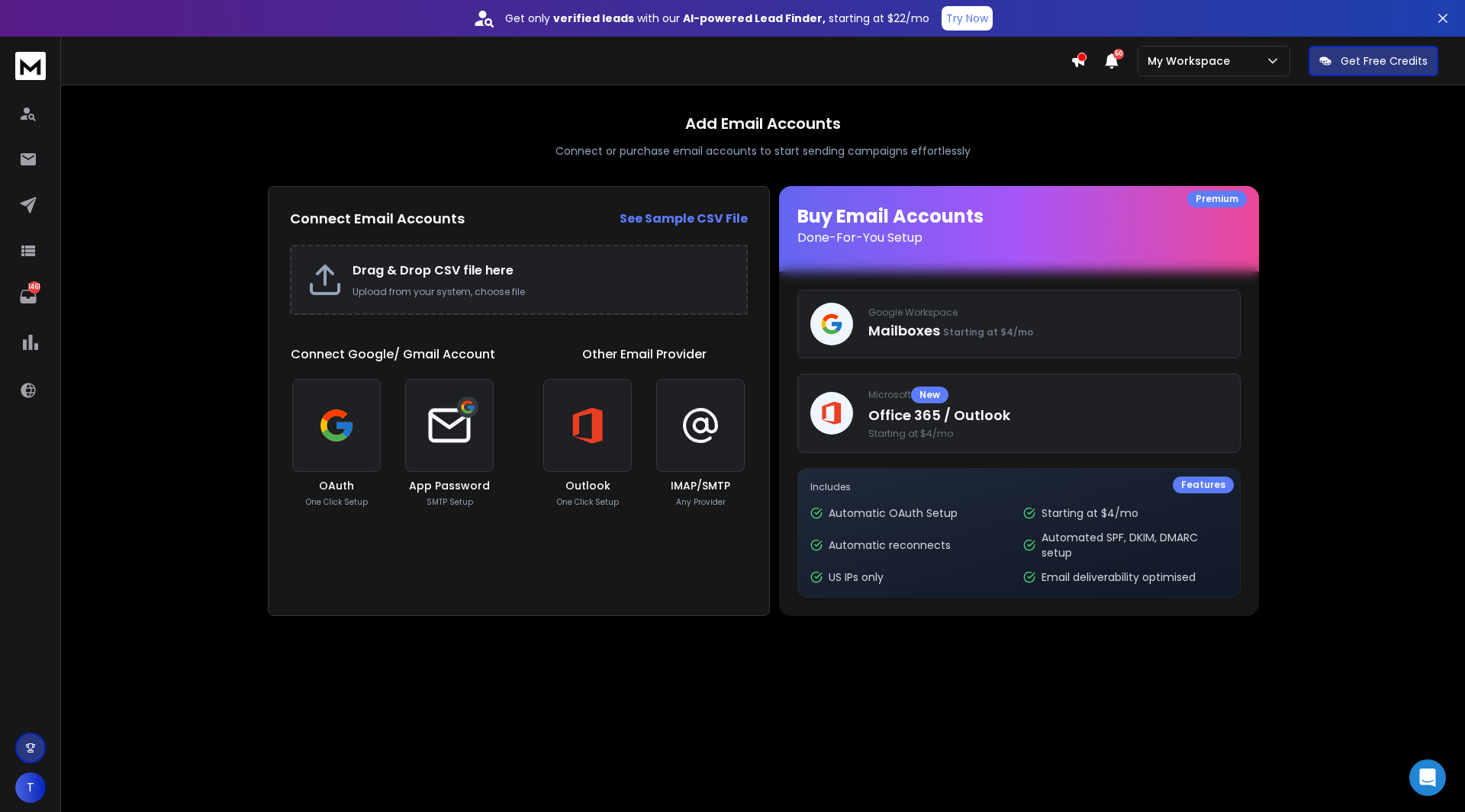
click at [360, 433] on div at bounding box center [337, 425] width 89 height 93
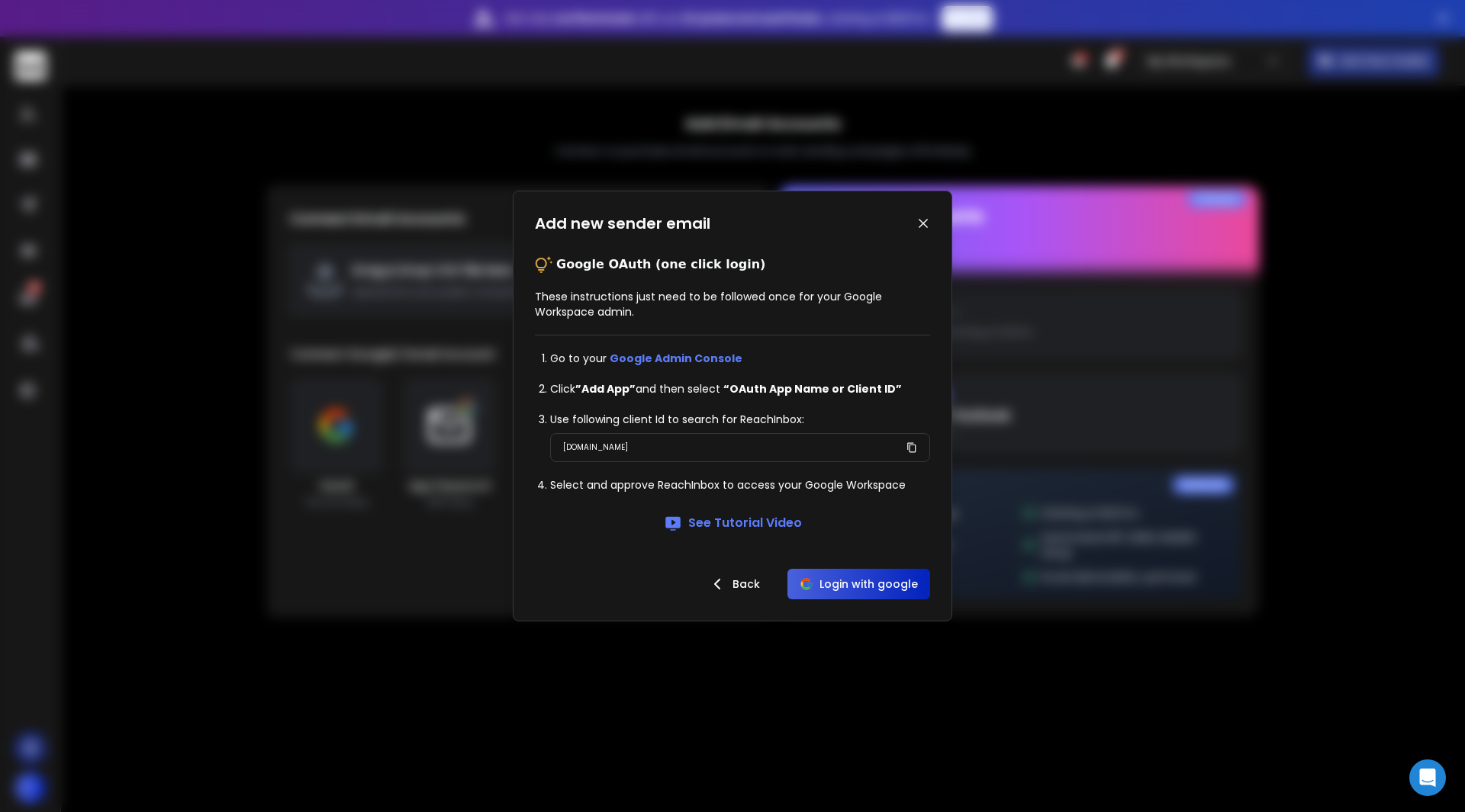
drag, startPoint x: 823, startPoint y: 591, endPoint x: 847, endPoint y: 650, distance: 63.7
click at [823, 591] on button "Login with google" at bounding box center [859, 585] width 143 height 31
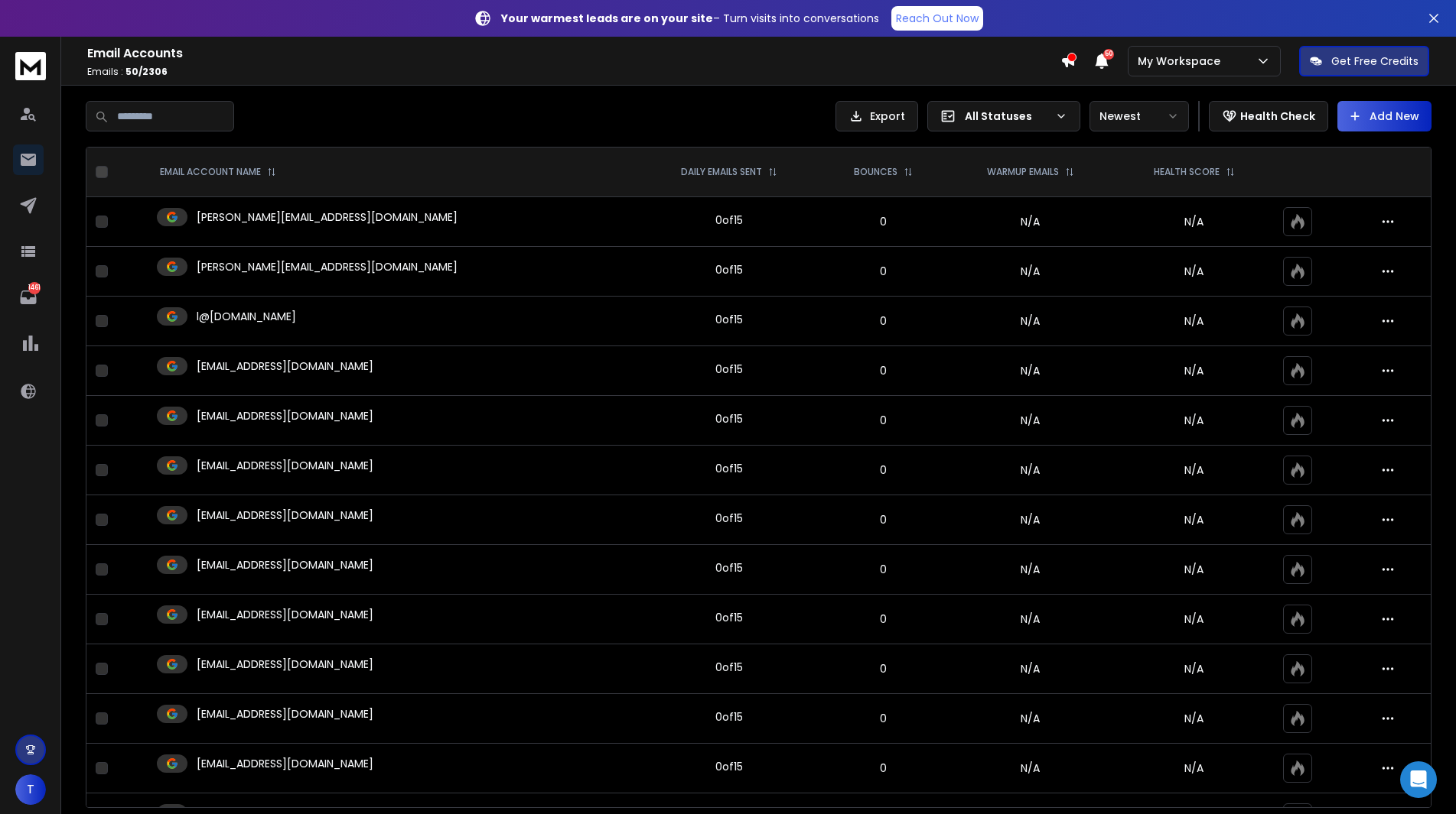
click at [1057, 113] on div "All Statuses" at bounding box center [1003, 116] width 153 height 31
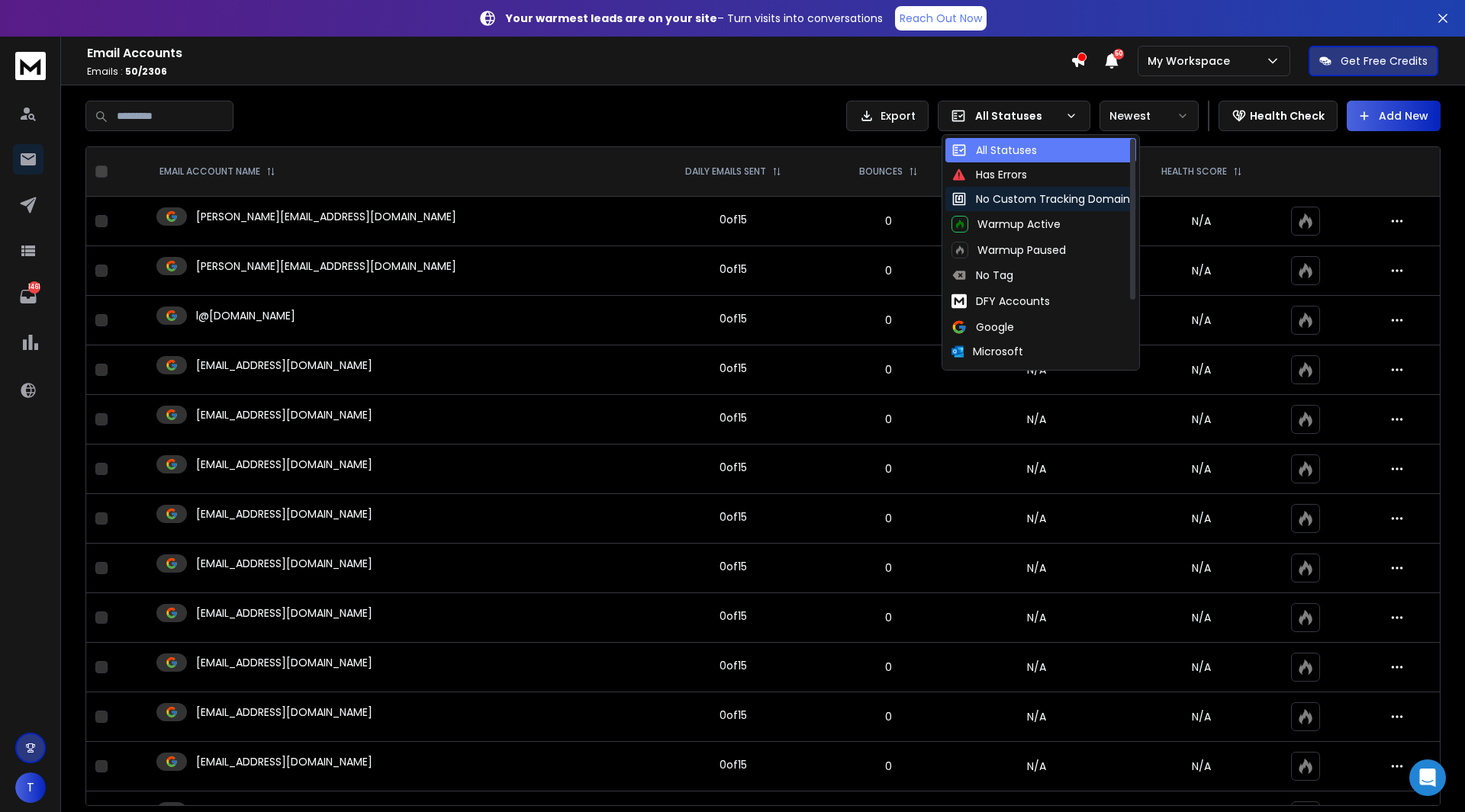
click at [1047, 196] on div "No Custom Tracking Domain" at bounding box center [1040, 199] width 179 height 15
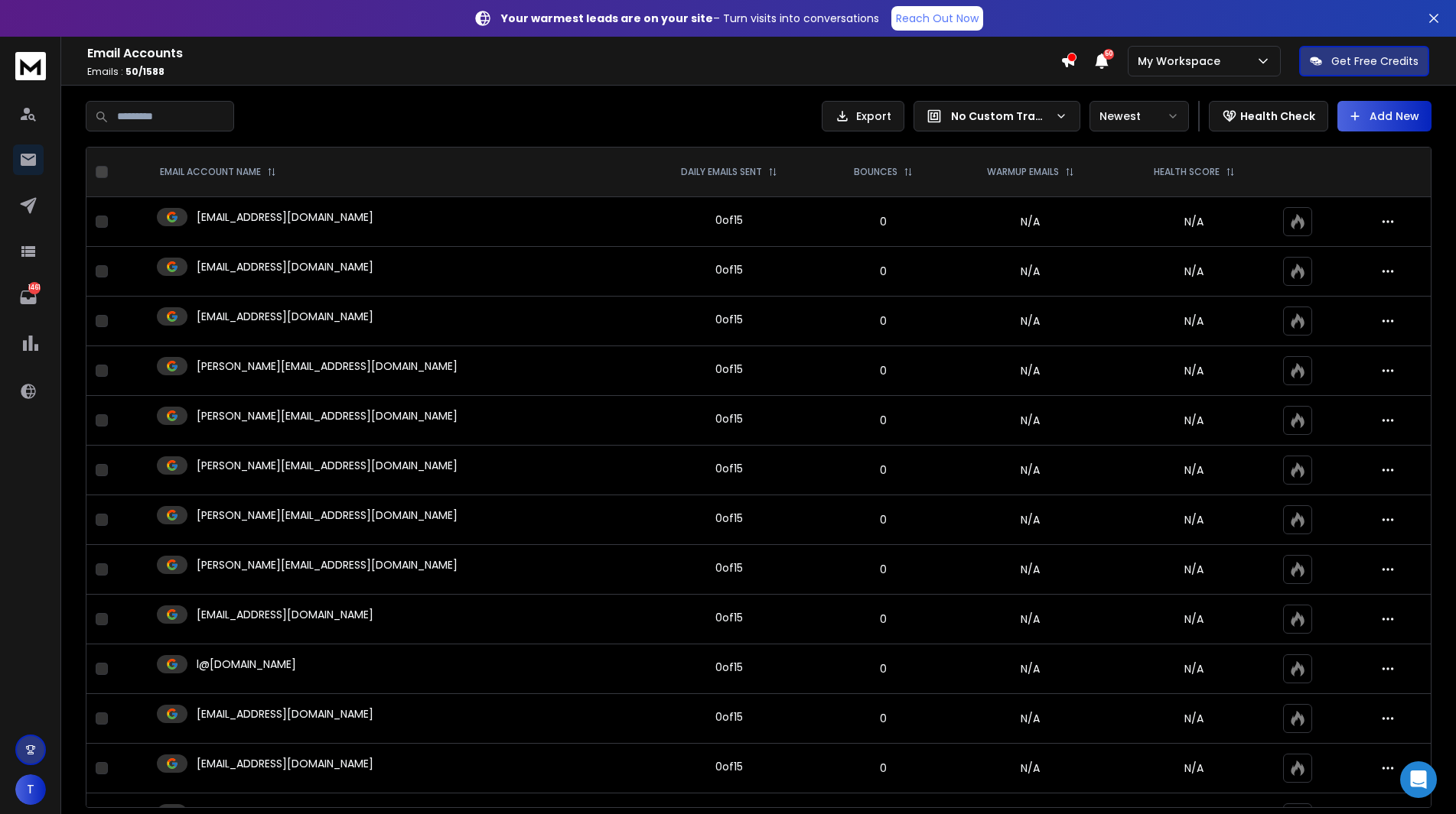
click at [1027, 115] on p "No Custom Tracking Domain" at bounding box center [999, 116] width 98 height 16
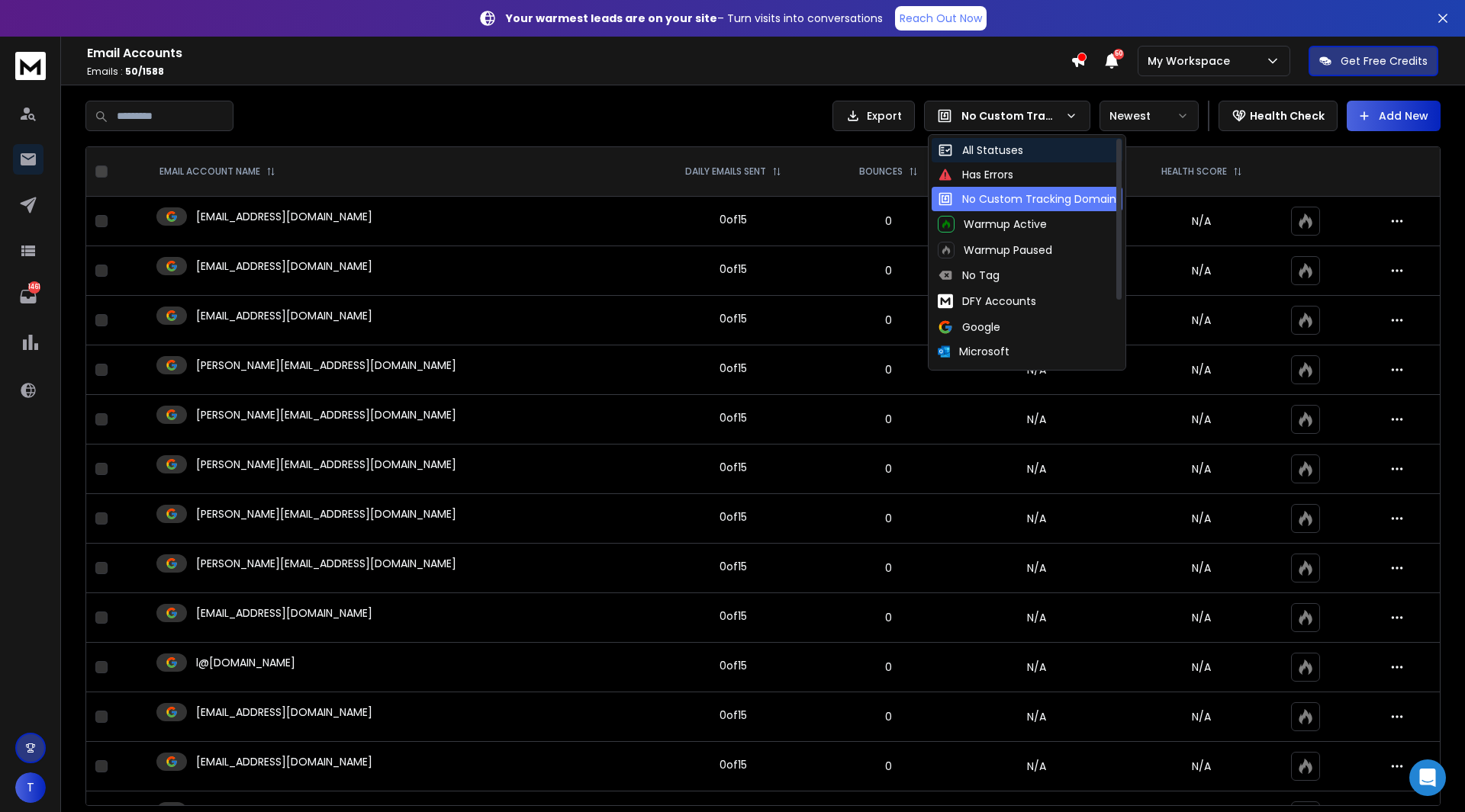
click at [985, 152] on div "All Statuses" at bounding box center [981, 151] width 85 height 15
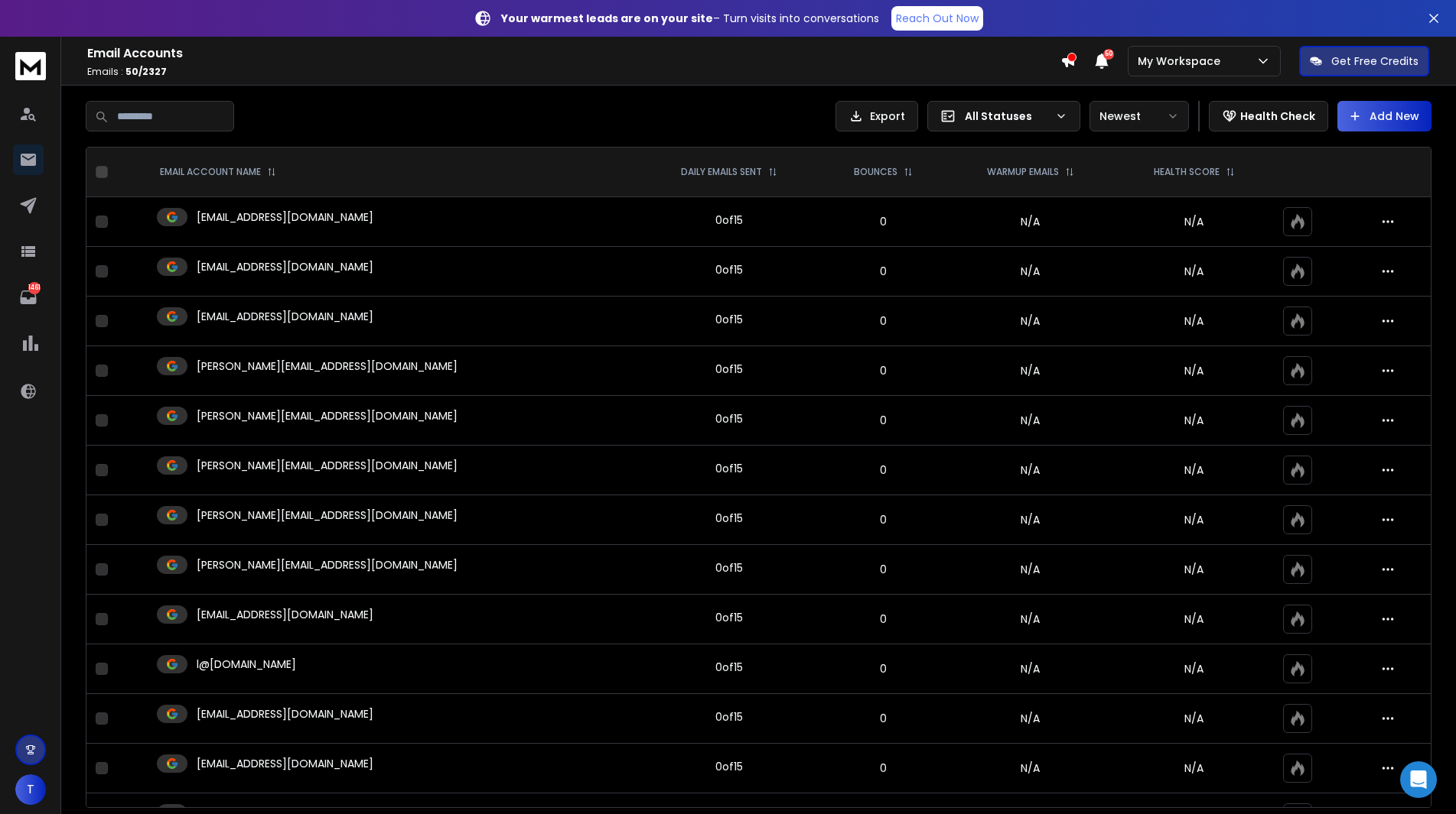
click at [234, 116] on input at bounding box center [159, 116] width 148 height 31
paste input "**********"
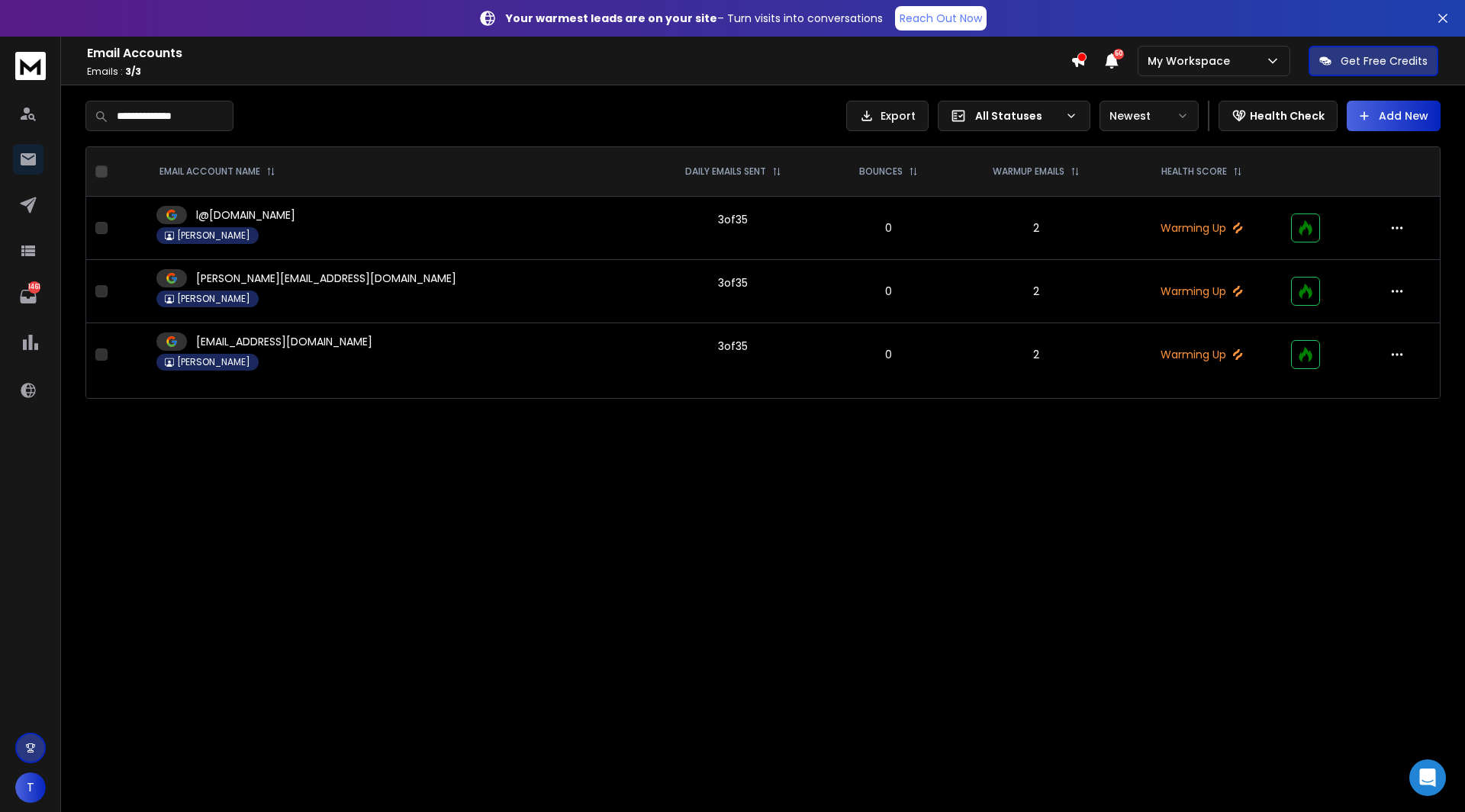
type input "**********"
click at [101, 168] on button "Select this Page" at bounding box center [102, 171] width 13 height 13
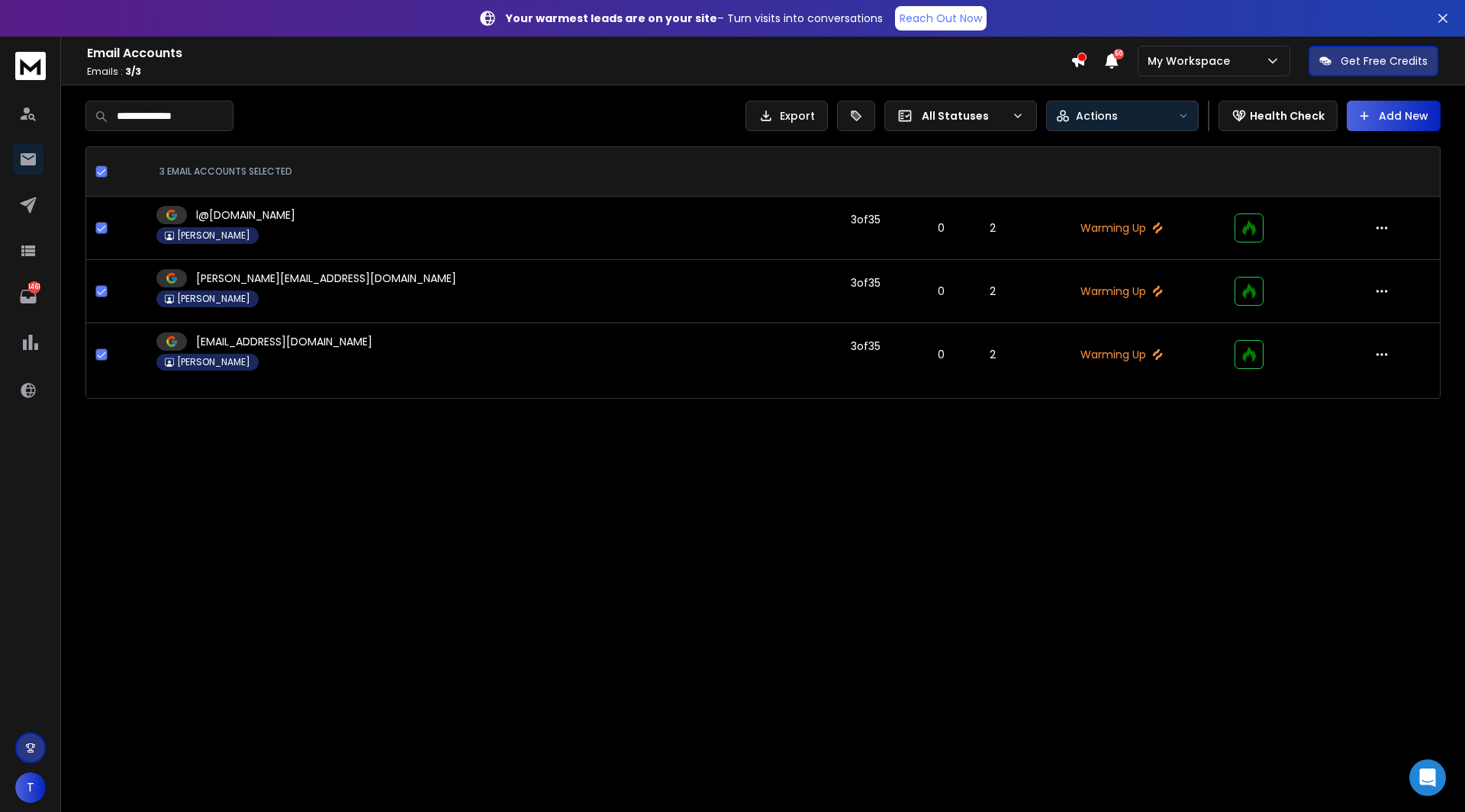
click at [1153, 117] on div "Actions" at bounding box center [1114, 116] width 116 height 15
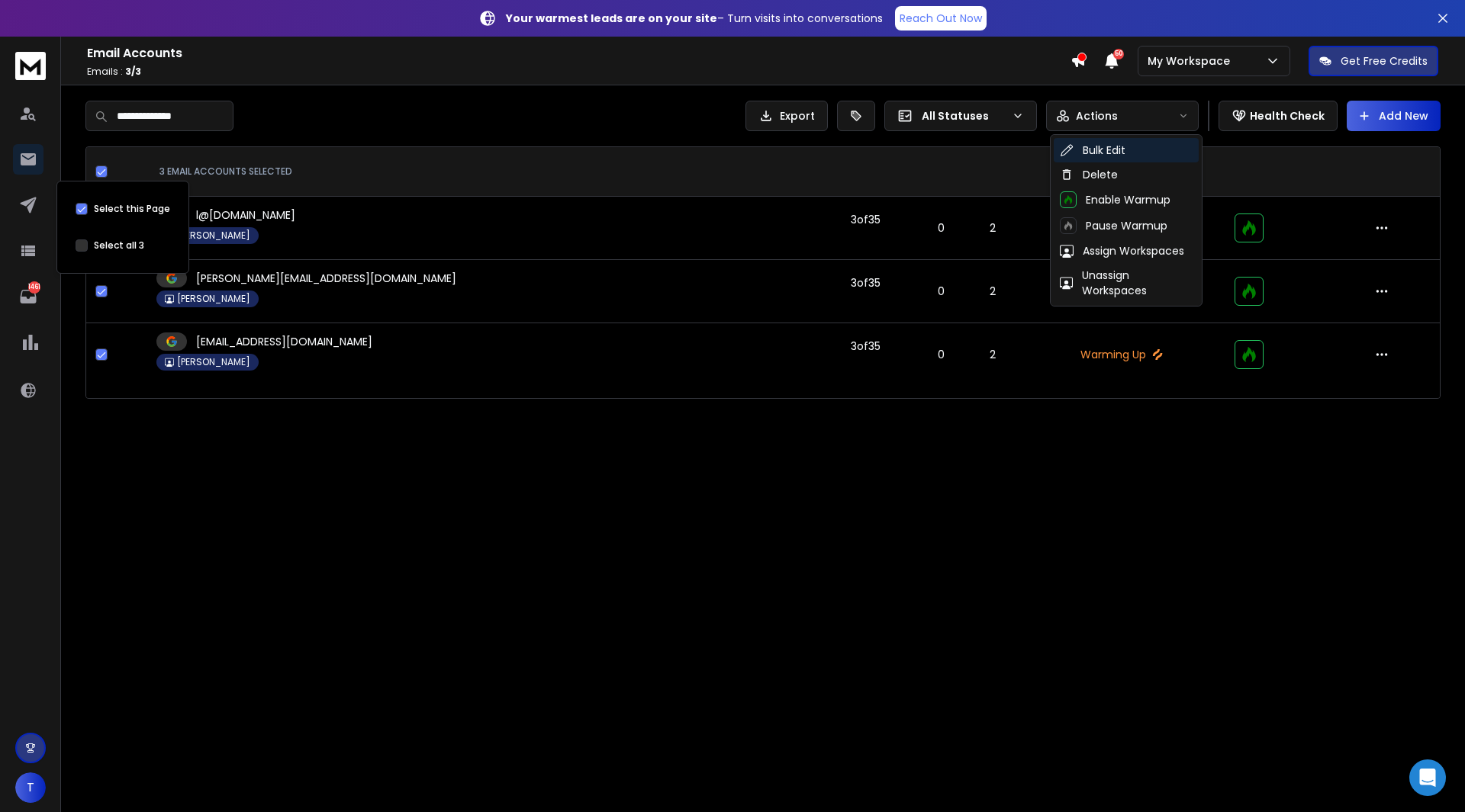
click at [100, 172] on button "Select this Page" at bounding box center [102, 171] width 13 height 13
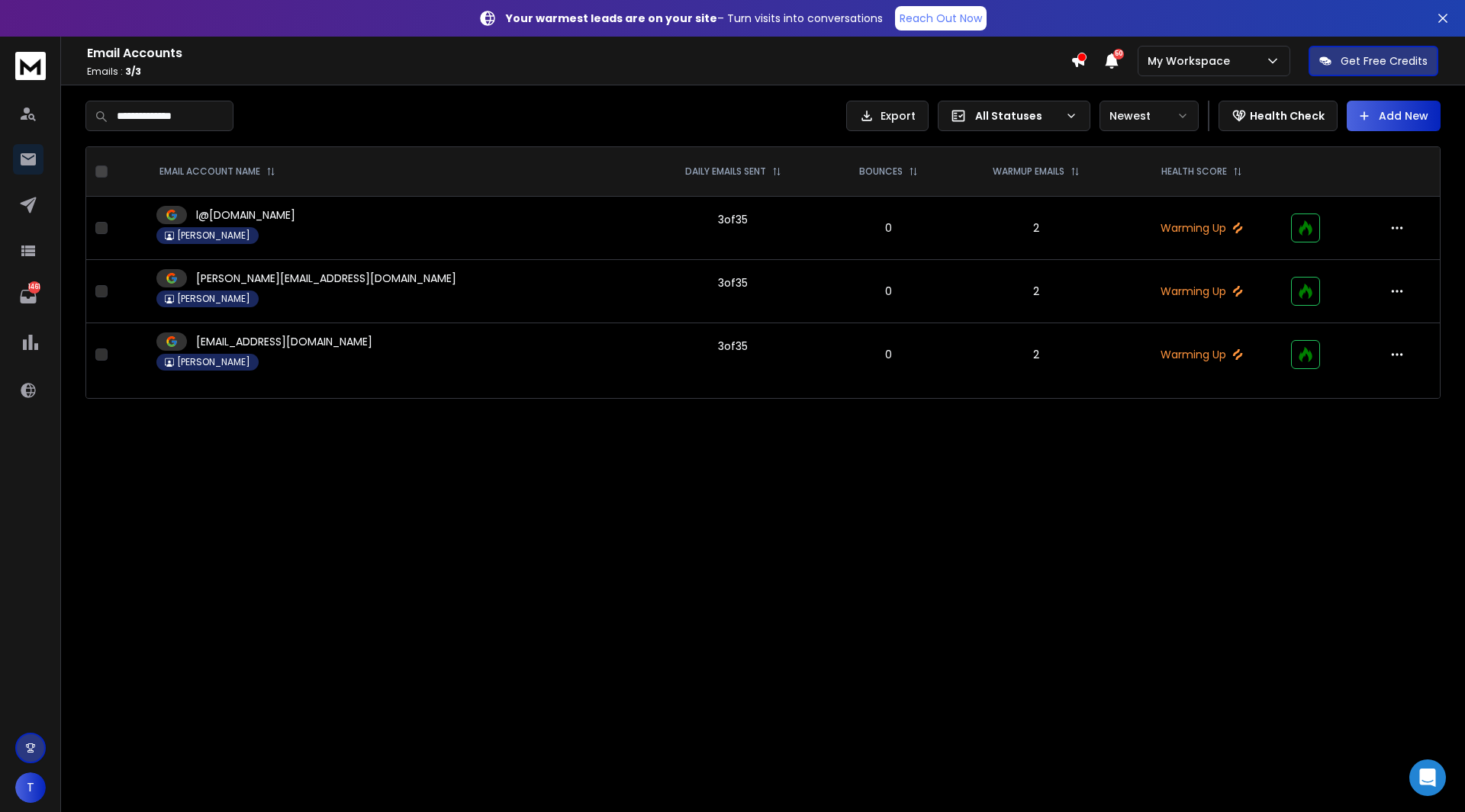
type button "on"
click at [233, 121] on input "**********" at bounding box center [159, 116] width 148 height 31
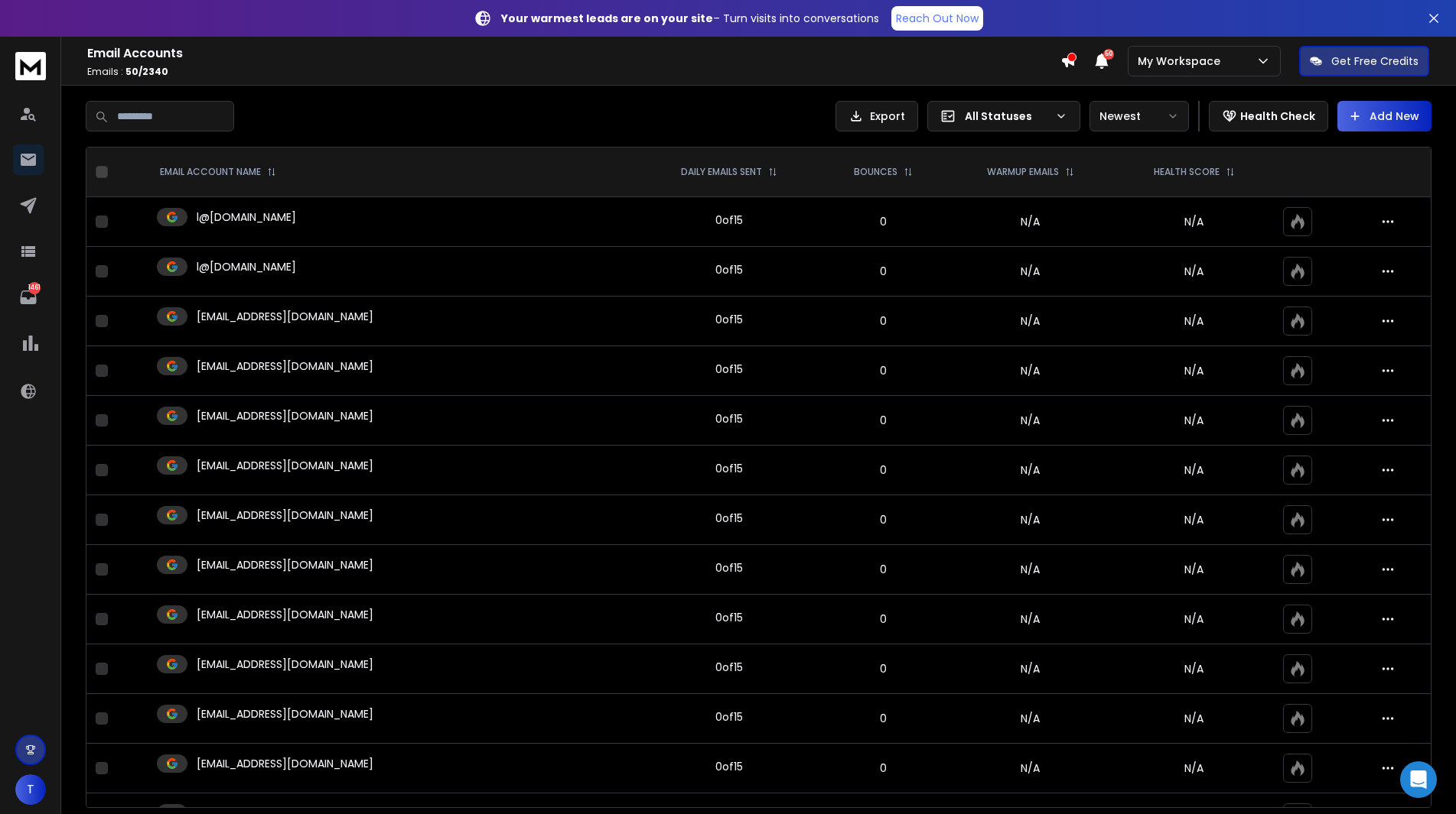
click at [1289, 228] on icon at bounding box center [1297, 222] width 16 height 16
click at [1290, 270] on icon at bounding box center [1296, 271] width 13 height 16
click at [1282, 329] on div at bounding box center [1297, 321] width 29 height 29
click at [1290, 375] on icon at bounding box center [1296, 371] width 13 height 16
click at [1290, 421] on icon at bounding box center [1296, 421] width 13 height 16
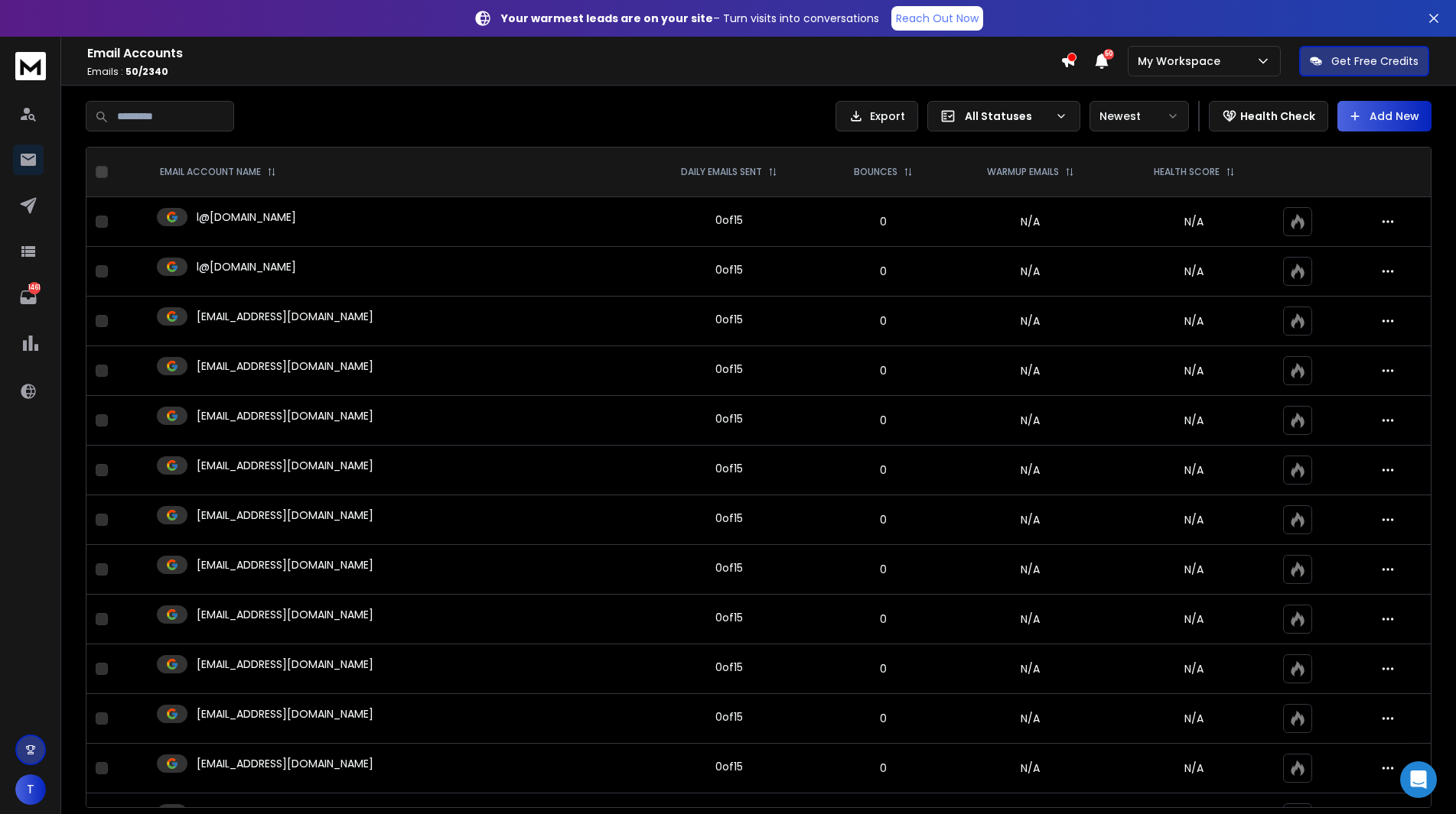
click at [1290, 467] on icon at bounding box center [1296, 470] width 13 height 16
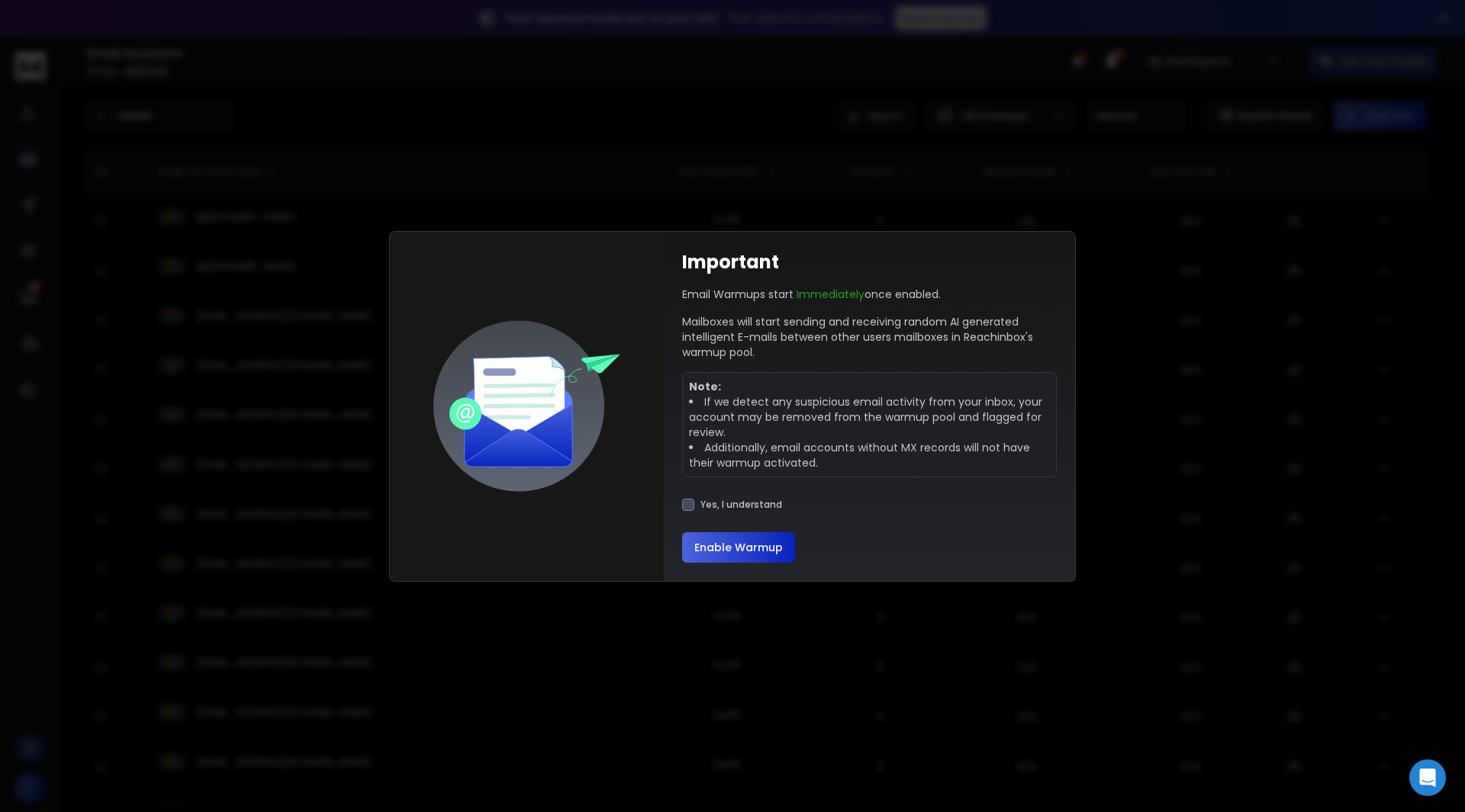
click at [692, 509] on button "Yes, I understand" at bounding box center [688, 505] width 13 height 13
click at [718, 543] on button "Enable Warmup" at bounding box center [738, 548] width 113 height 31
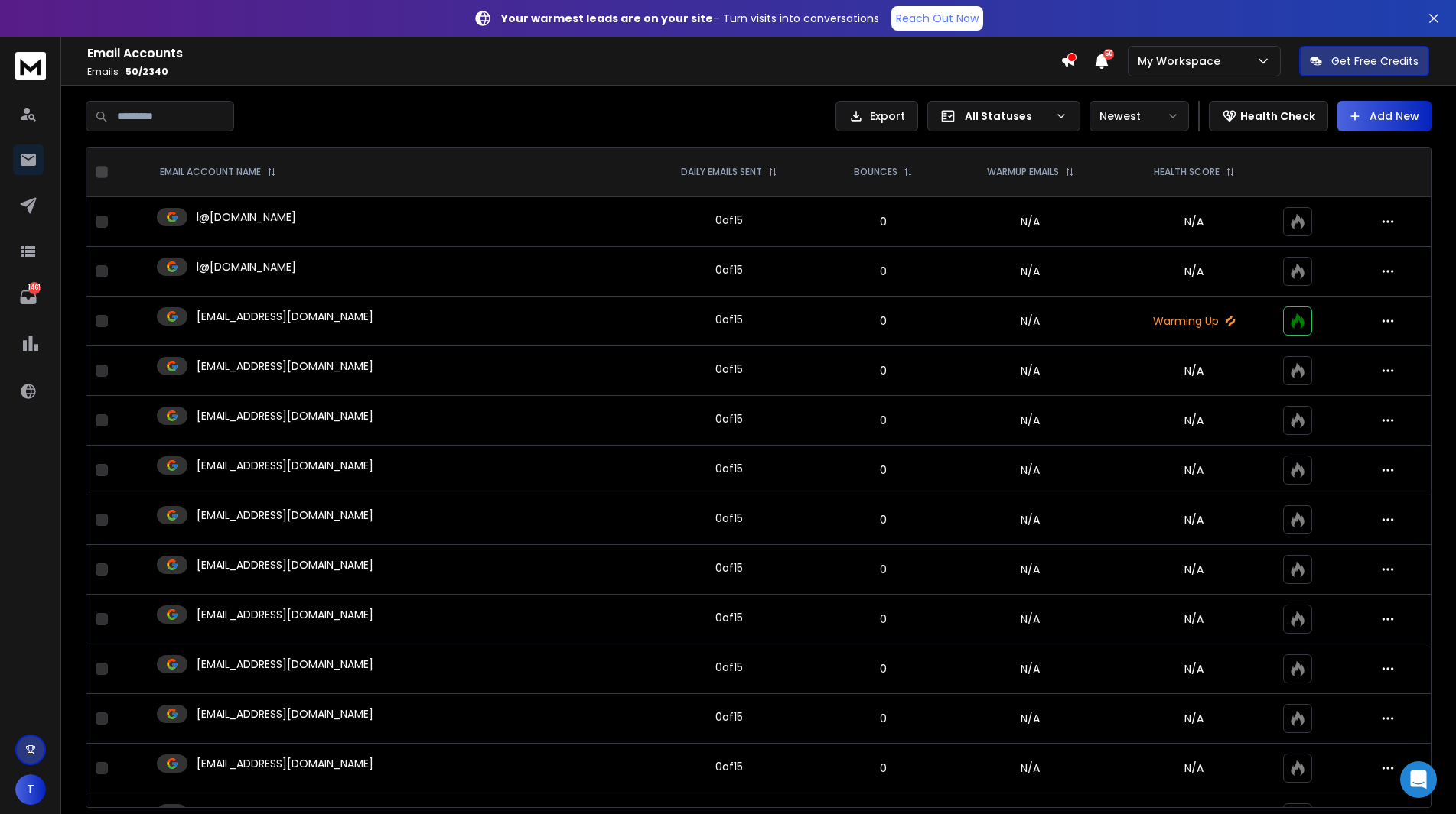
drag, startPoint x: 0, startPoint y: 24, endPoint x: 51, endPoint y: 42, distance: 54.1
drag, startPoint x: 51, startPoint y: 42, endPoint x: 365, endPoint y: 109, distance: 321.1
click at [365, 109] on div at bounding box center [456, 116] width 741 height 31
click at [96, 165] on th at bounding box center [116, 172] width 61 height 49
click at [97, 168] on button "Select this Page" at bounding box center [102, 172] width 13 height 13
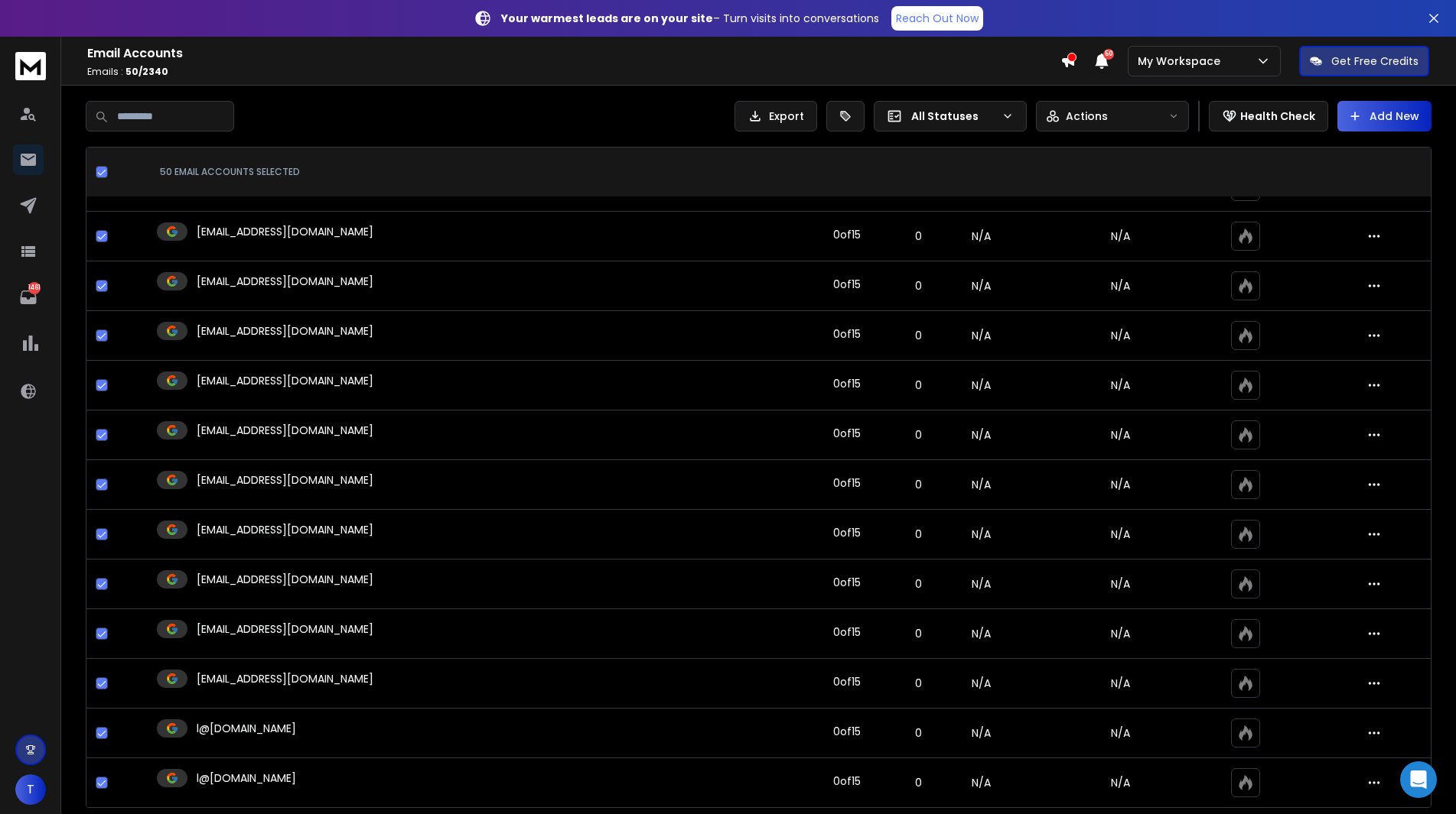
scroll to position [1911, 0]
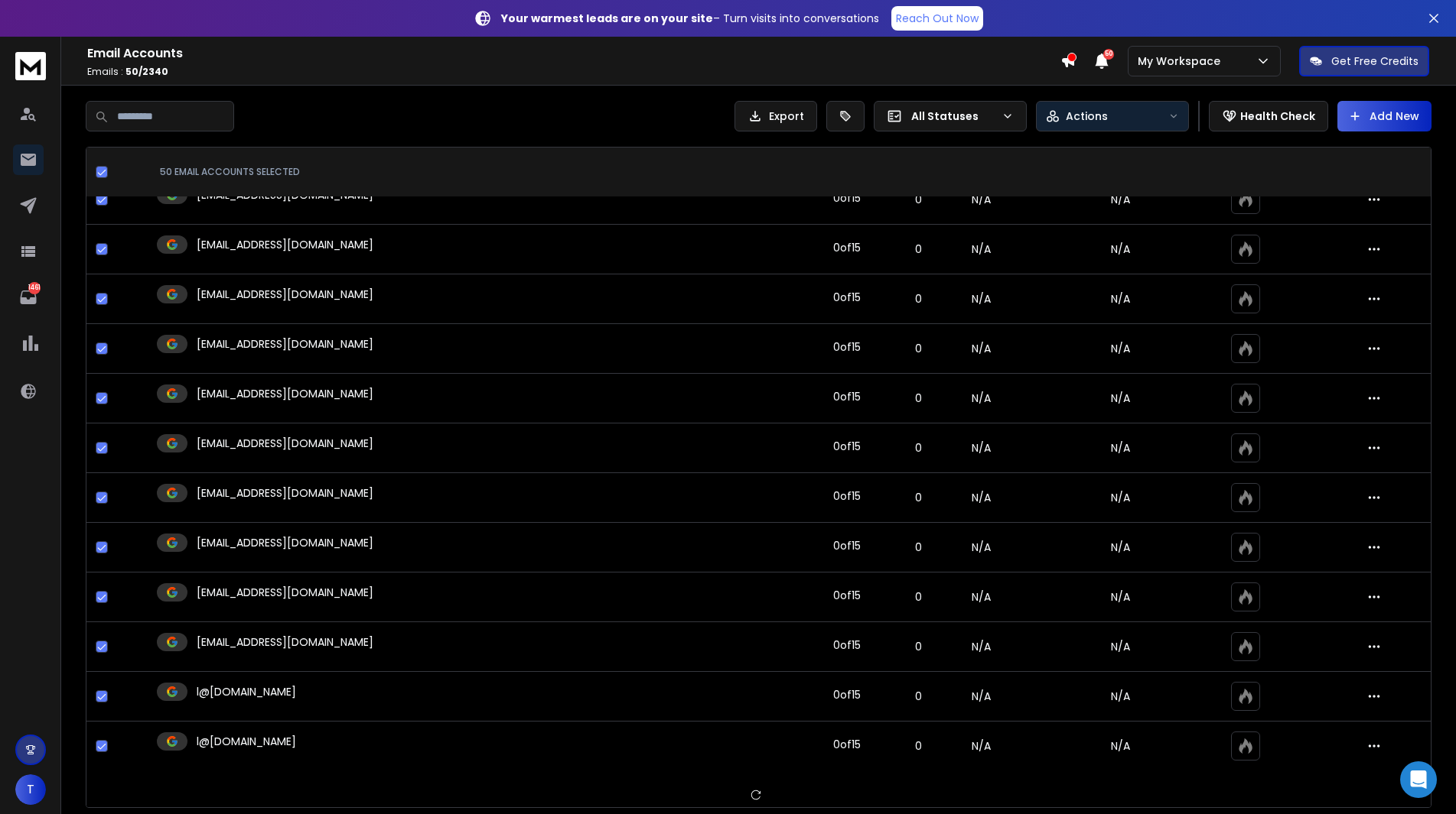
click at [1108, 116] on p "Actions" at bounding box center [1086, 116] width 42 height 16
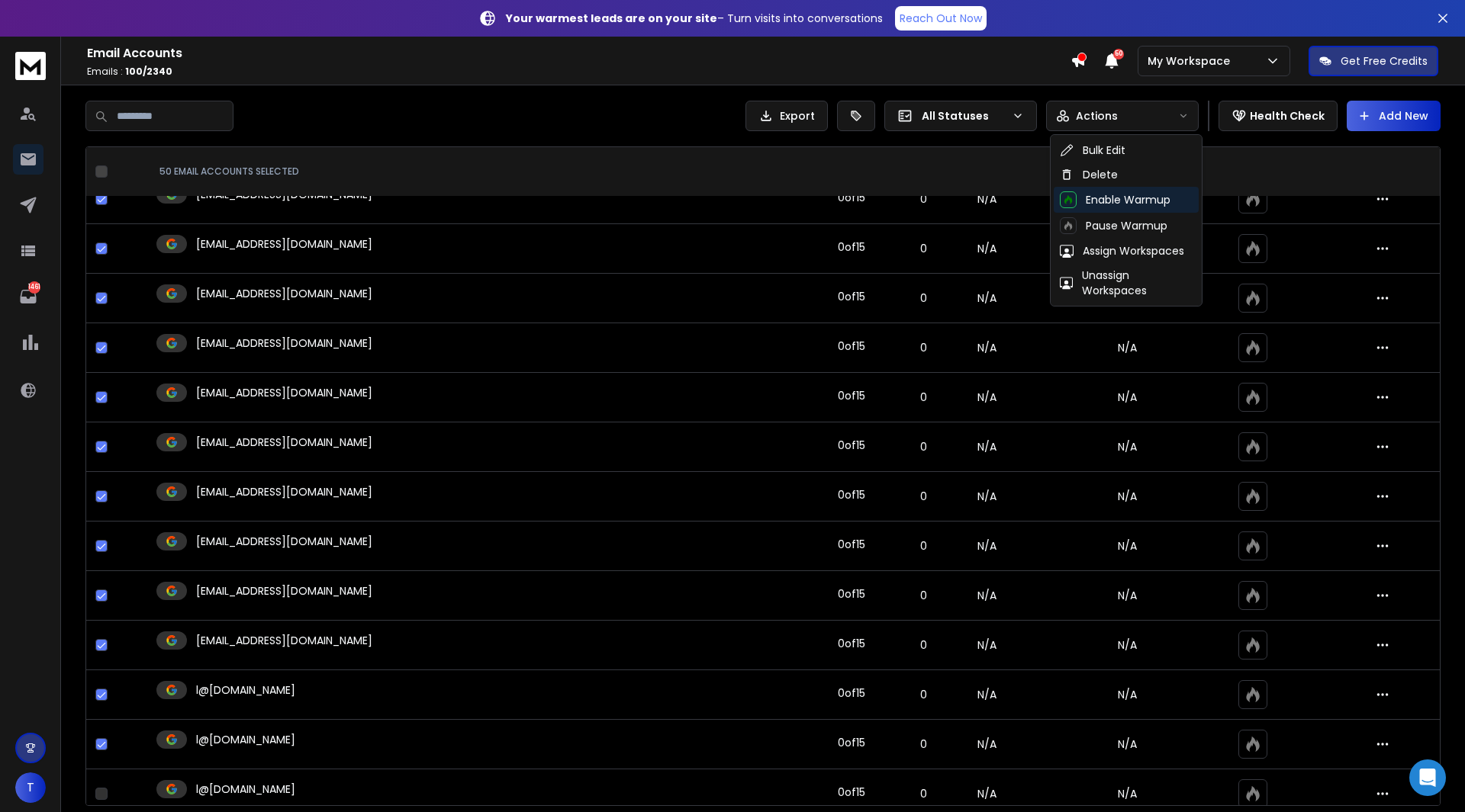
click at [1109, 203] on div "Enable Warmup" at bounding box center [1115, 199] width 110 height 16
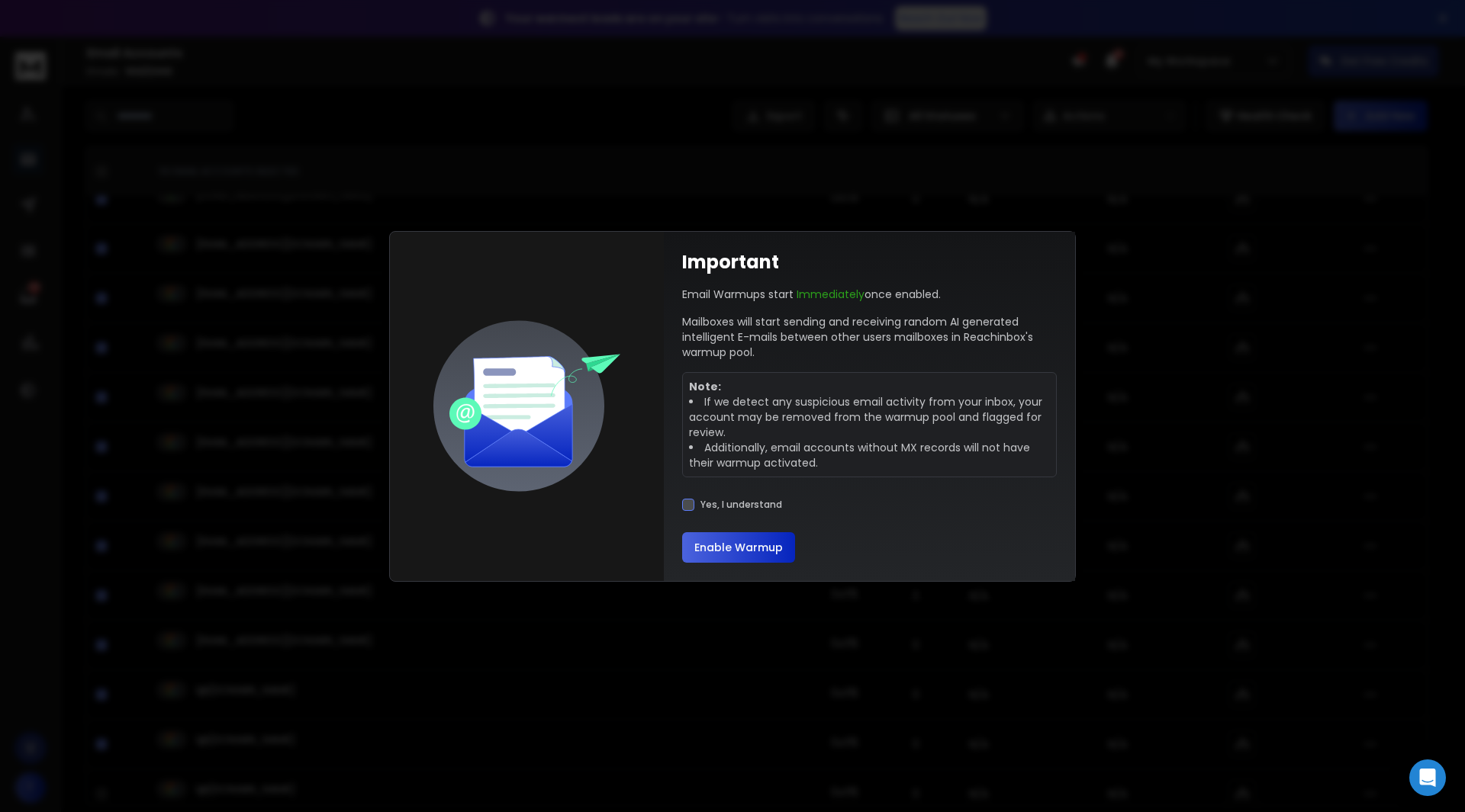
click at [683, 505] on button "Yes, I understand" at bounding box center [688, 505] width 13 height 13
click at [733, 542] on button "Enable Warmup" at bounding box center [738, 548] width 113 height 31
click at [799, 552] on td "0 of 15" at bounding box center [844, 541] width 92 height 40
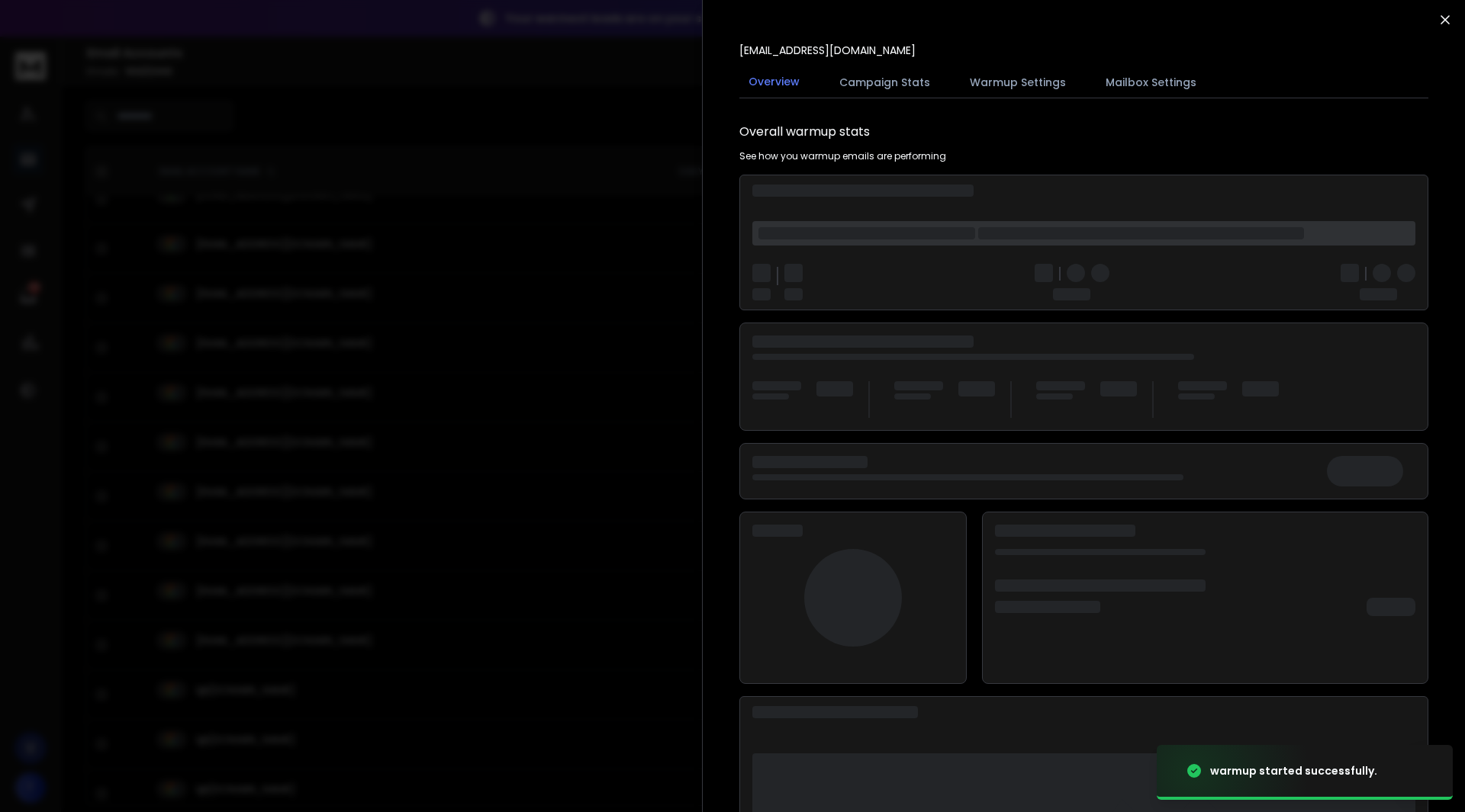
click at [1442, 16] on icon "button" at bounding box center [1446, 20] width 8 height 8
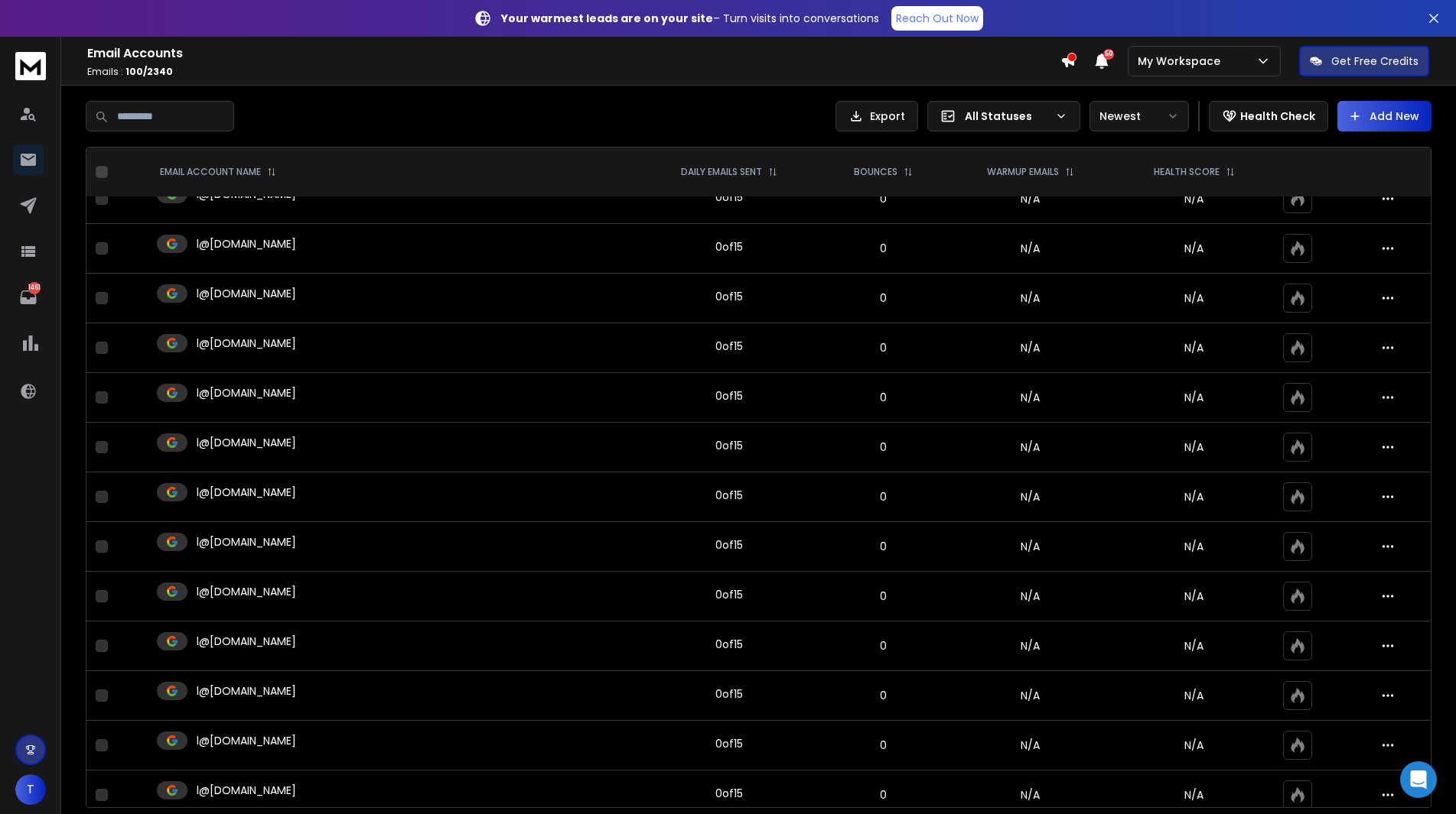
scroll to position [2982, 0]
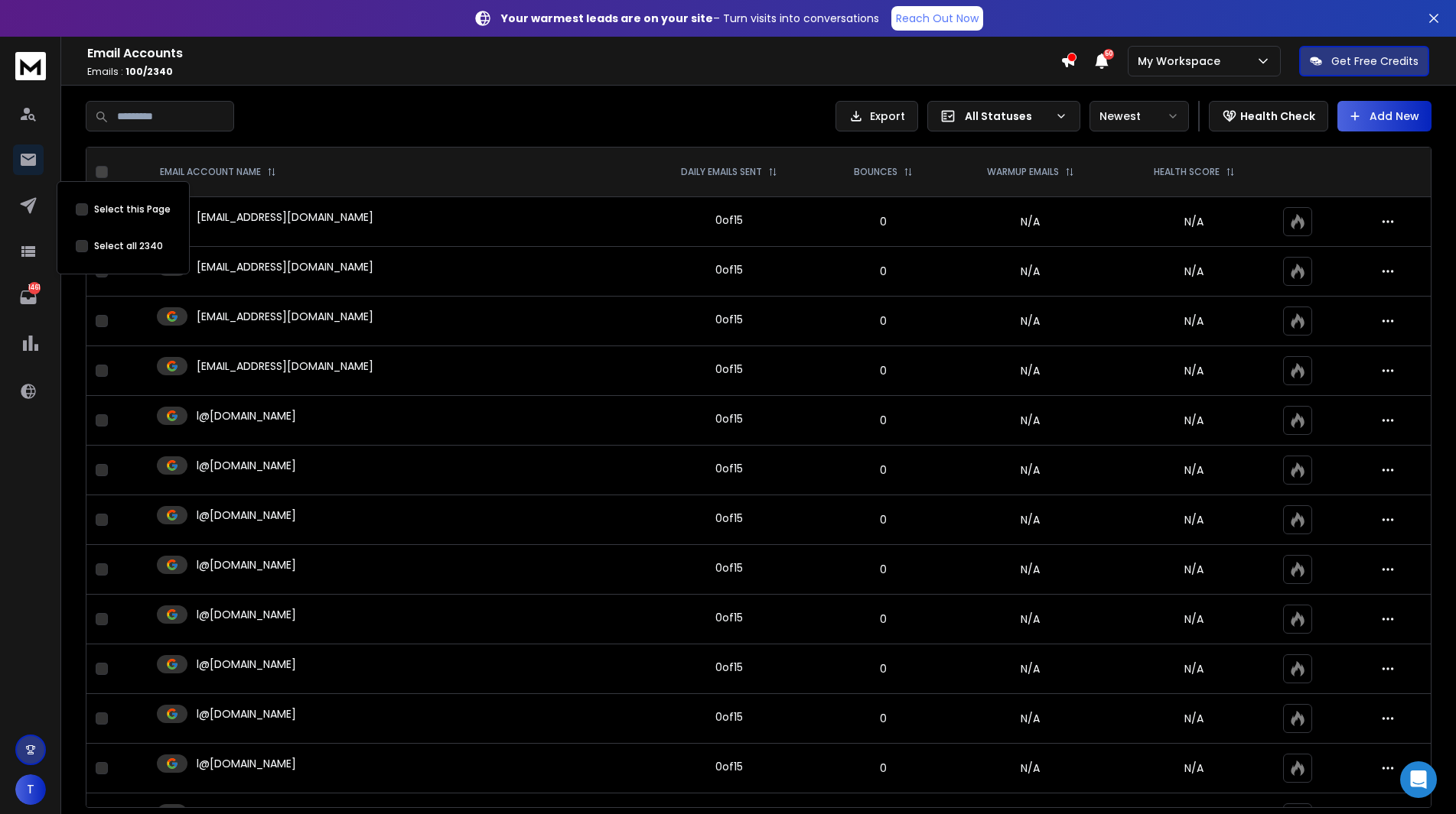
click at [100, 241] on label "Select all 2340" at bounding box center [128, 246] width 69 height 13
click at [85, 245] on button "Select this Page" at bounding box center [81, 246] width 13 height 13
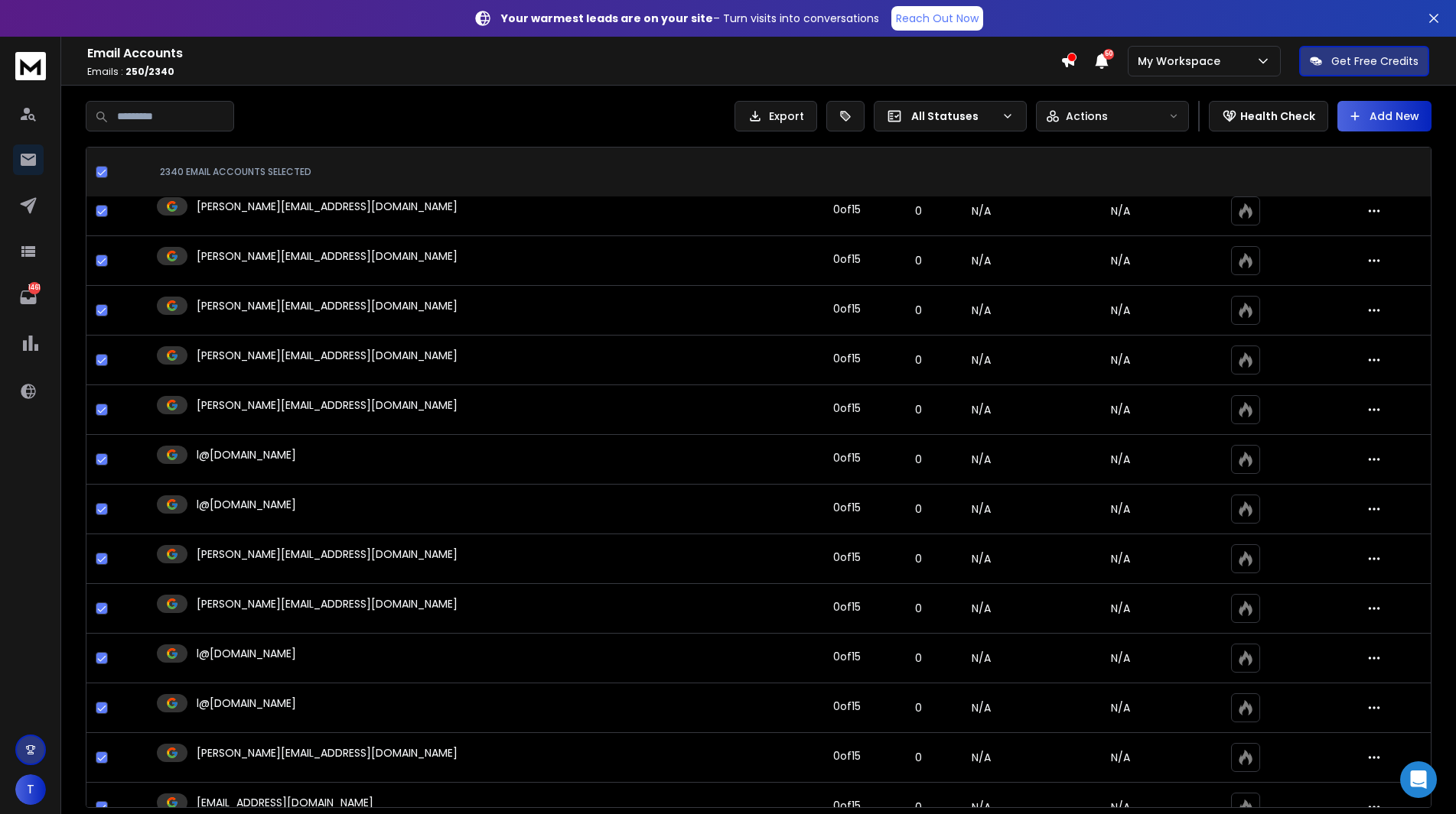
scroll to position [4004, 0]
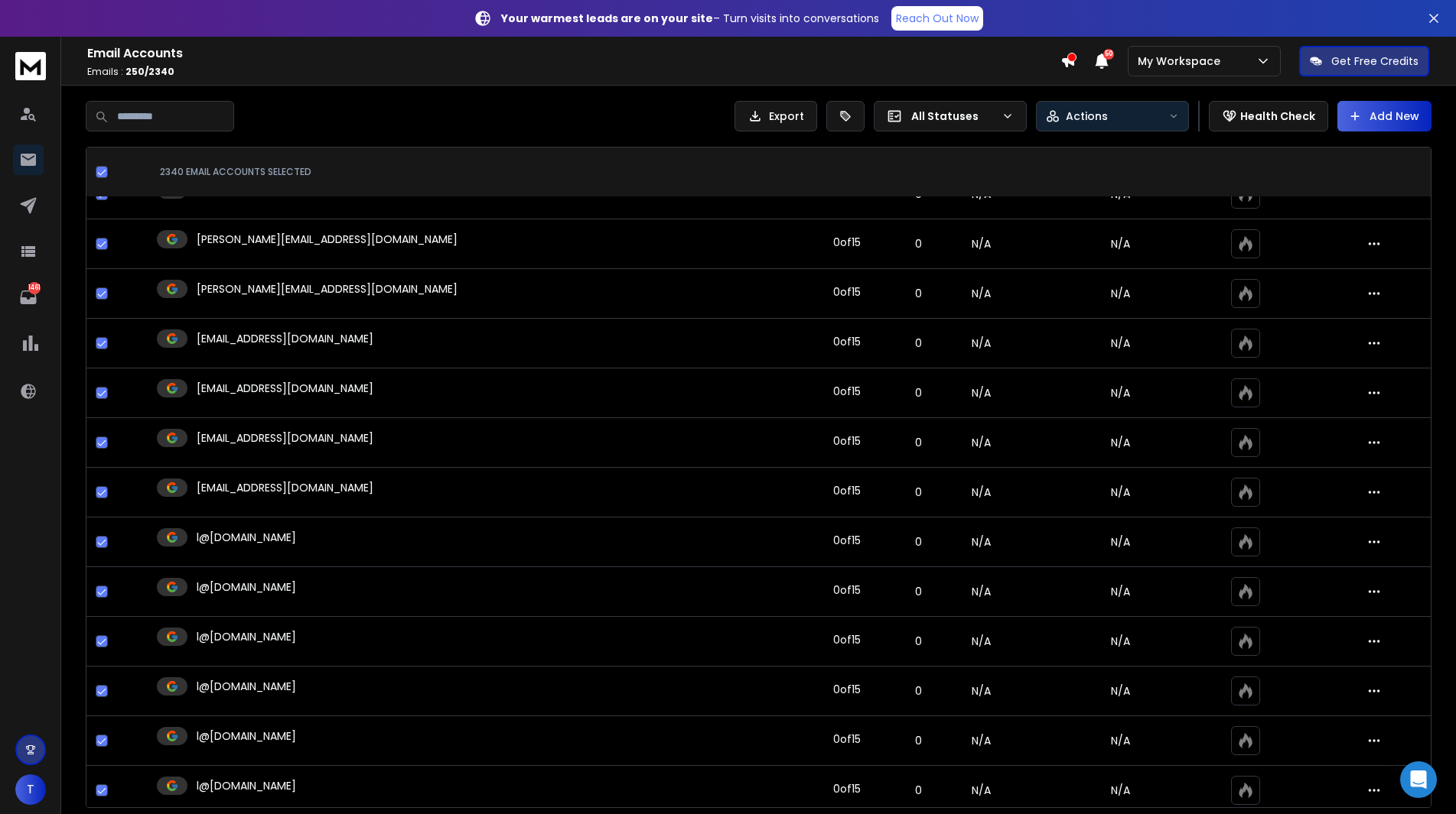
click at [1125, 110] on div "Actions" at bounding box center [1104, 116] width 116 height 16
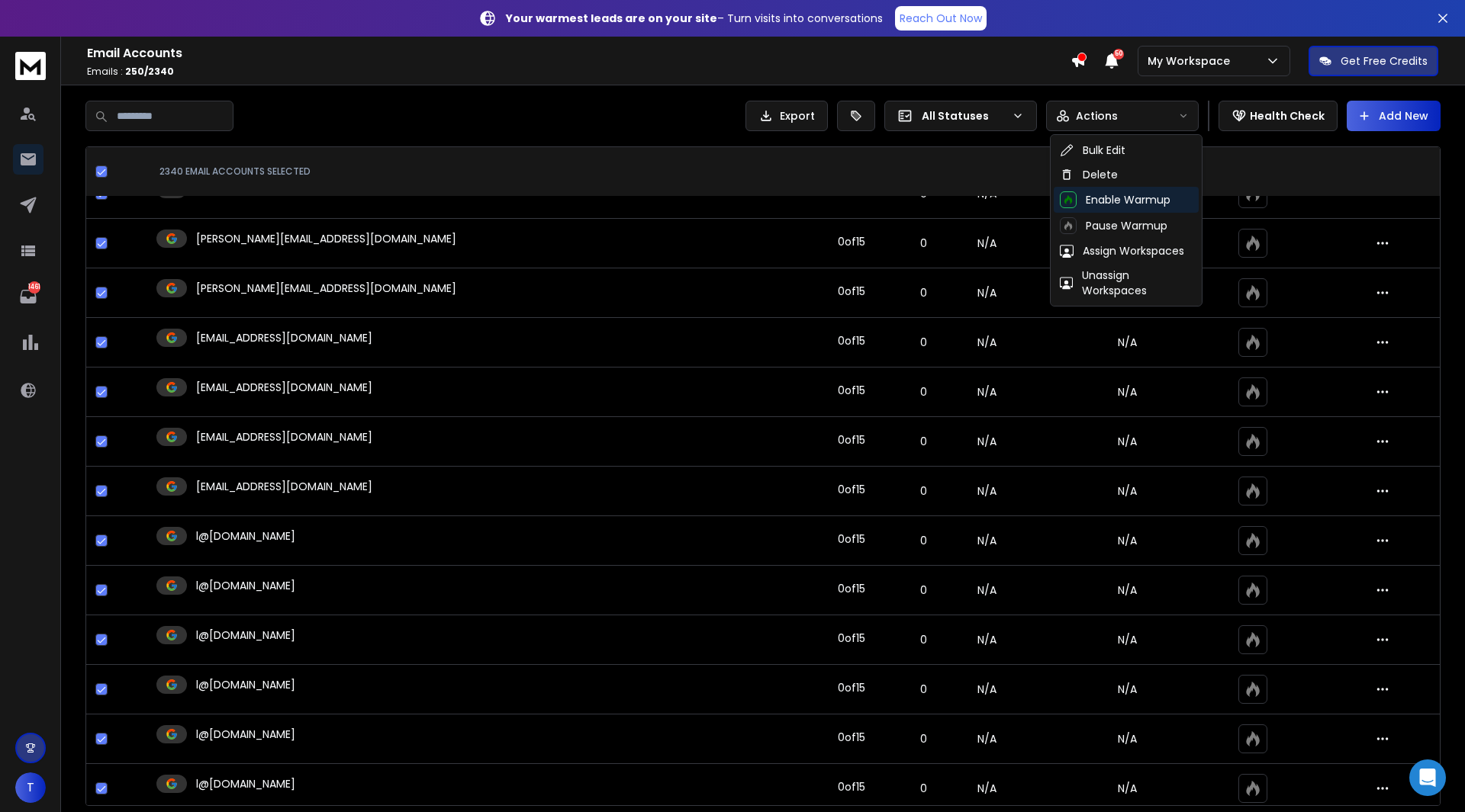
click at [1099, 203] on div "Enable Warmup" at bounding box center [1115, 199] width 110 height 16
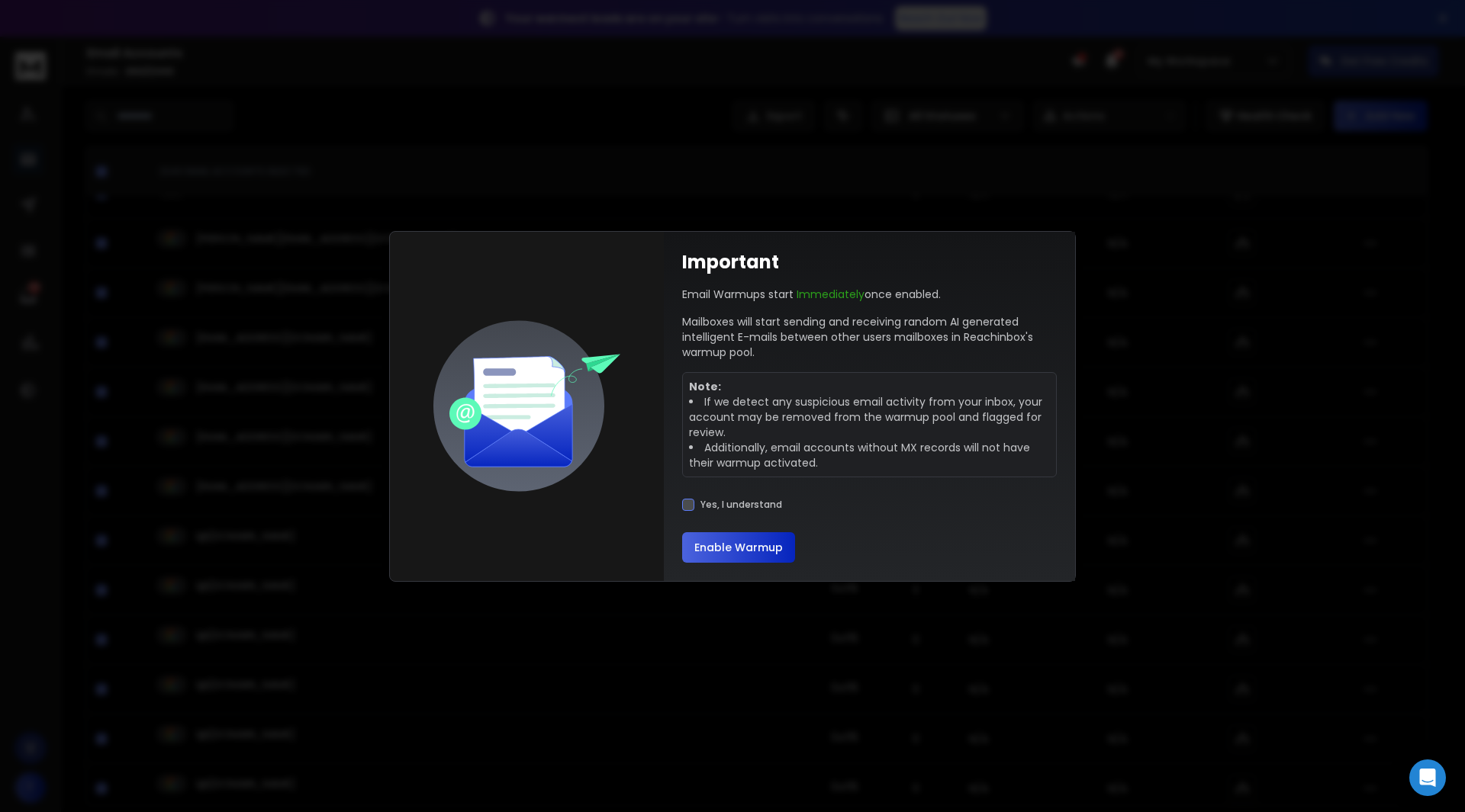
click at [692, 503] on button "Yes, I understand" at bounding box center [688, 505] width 13 height 13
click at [717, 538] on button "Enable Warmup" at bounding box center [738, 548] width 113 height 31
click at [723, 546] on button "Enable Warmup" at bounding box center [738, 548] width 113 height 31
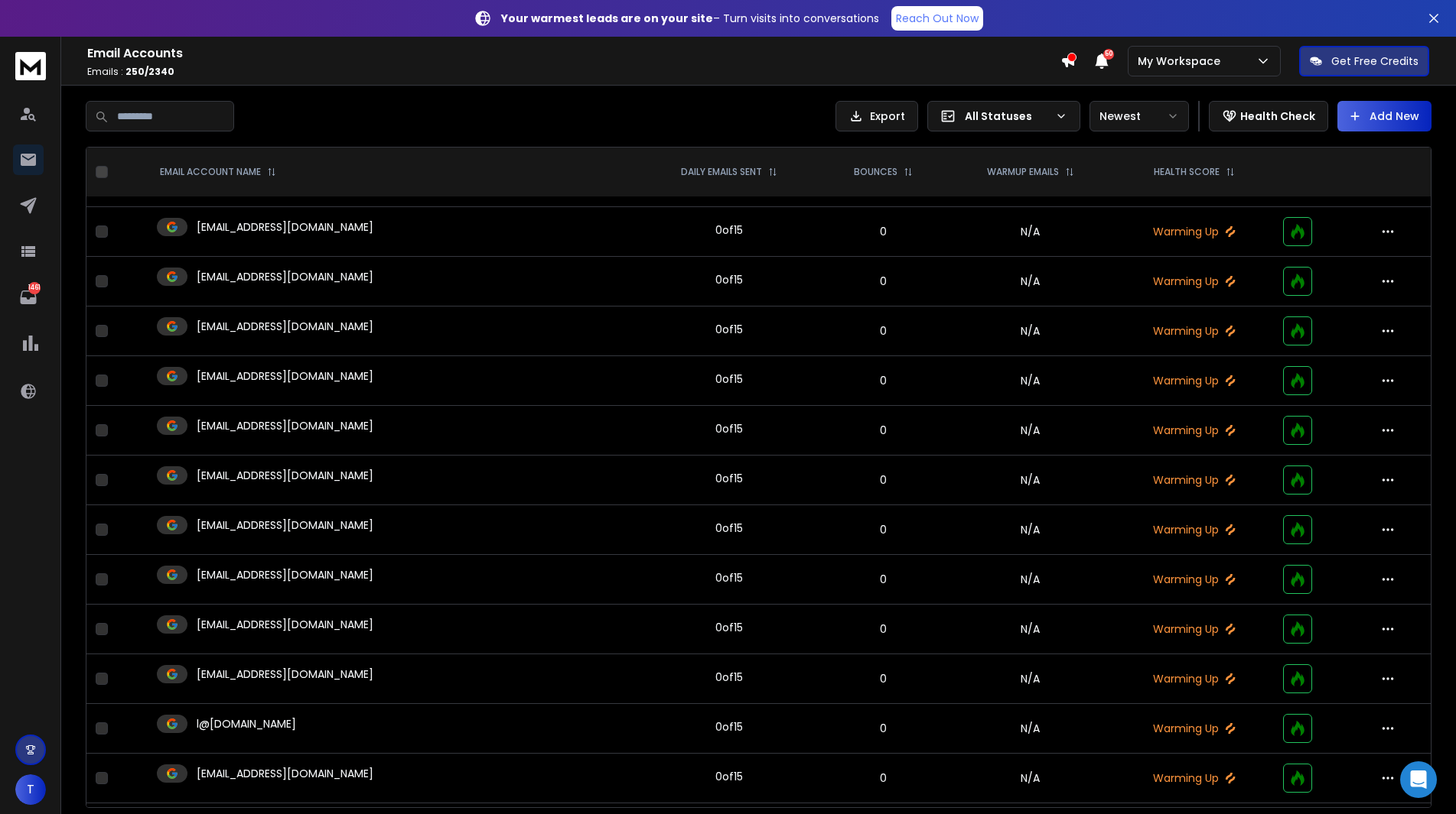
scroll to position [0, 0]
